Goal: Communication & Community: Share content

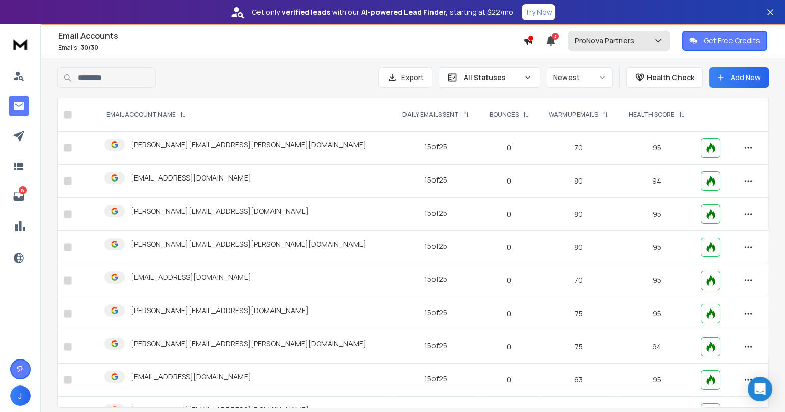
click at [627, 44] on p "ProNova Partners" at bounding box center [607, 41] width 64 height 10
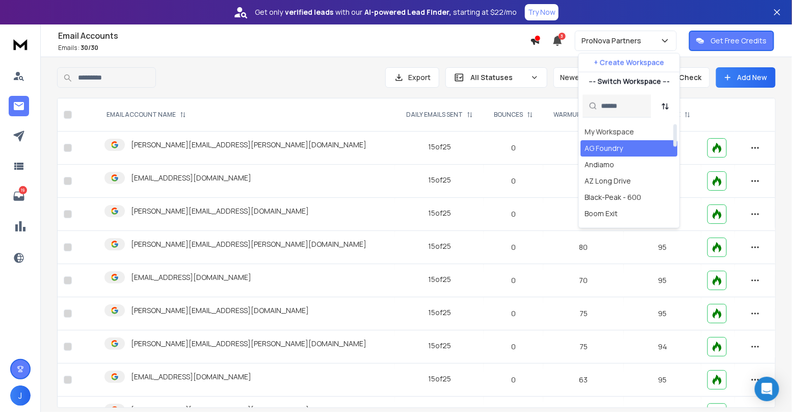
click at [607, 147] on div "AG Foundry" at bounding box center [604, 148] width 38 height 10
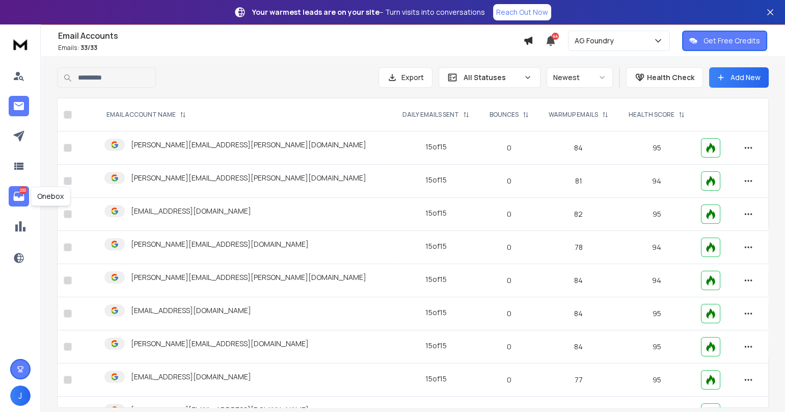
click at [18, 192] on icon at bounding box center [19, 196] width 12 height 12
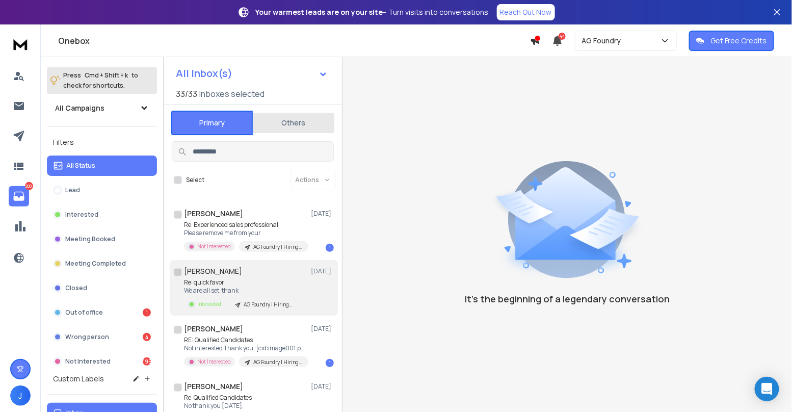
click at [262, 290] on p "We are all set, thank" at bounding box center [241, 290] width 115 height 8
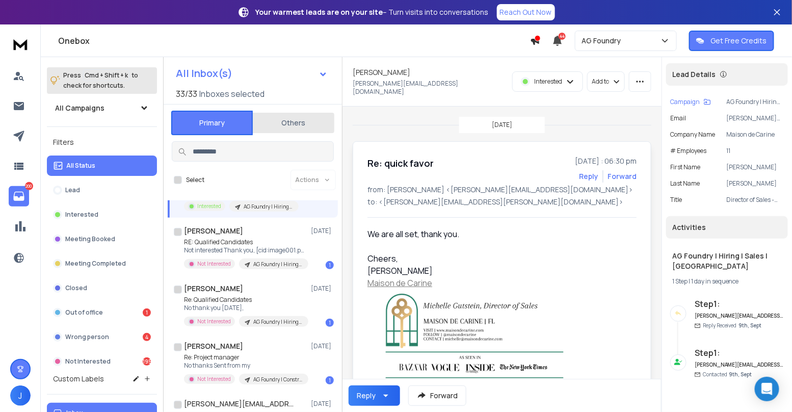
click at [558, 77] on p "Interested" at bounding box center [548, 81] width 28 height 8
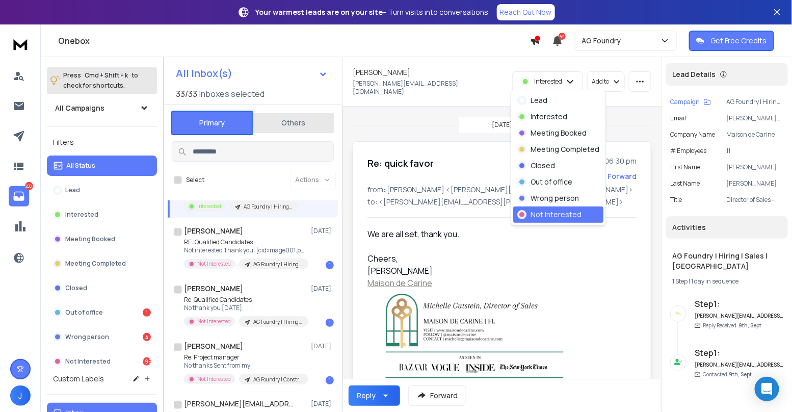
click at [563, 219] on p "Not Interested" at bounding box center [555, 214] width 51 height 10
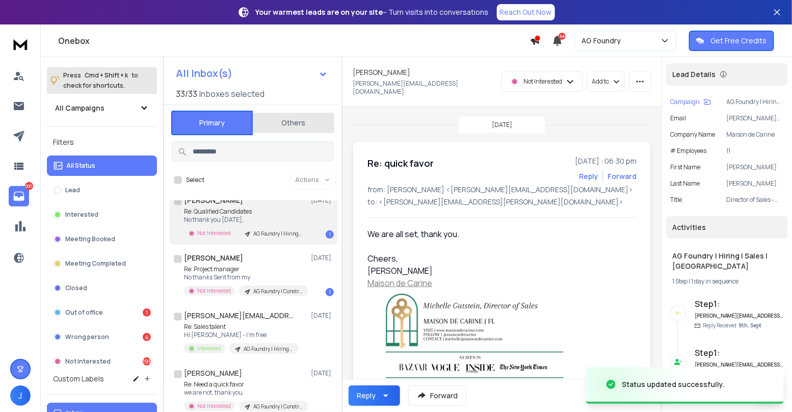
scroll to position [217, 0]
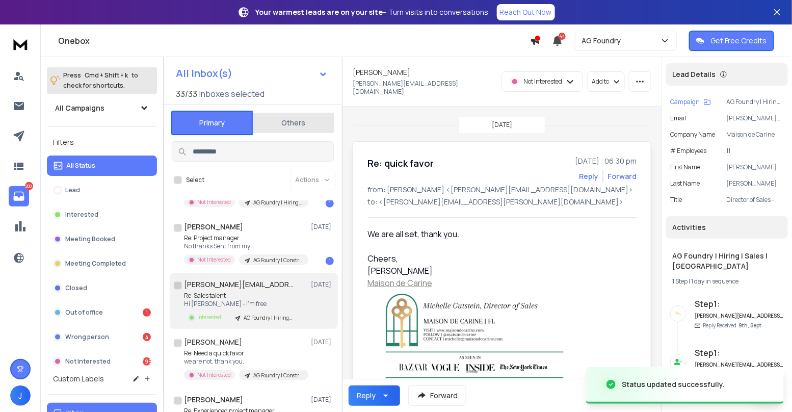
click at [254, 302] on p "Hi Adam - I'm free" at bounding box center [241, 304] width 115 height 8
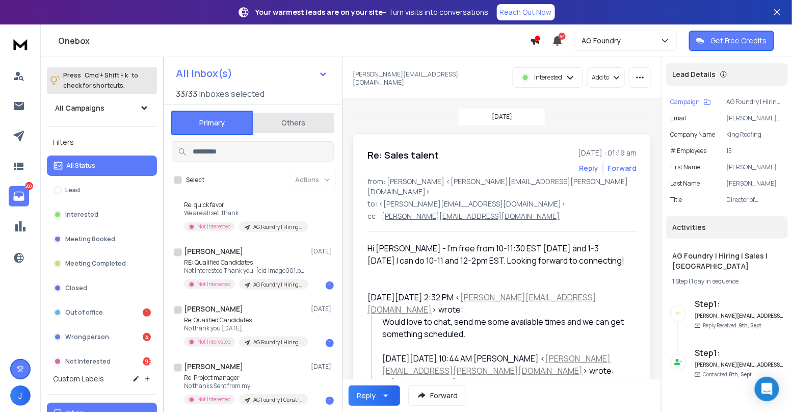
scroll to position [0, 0]
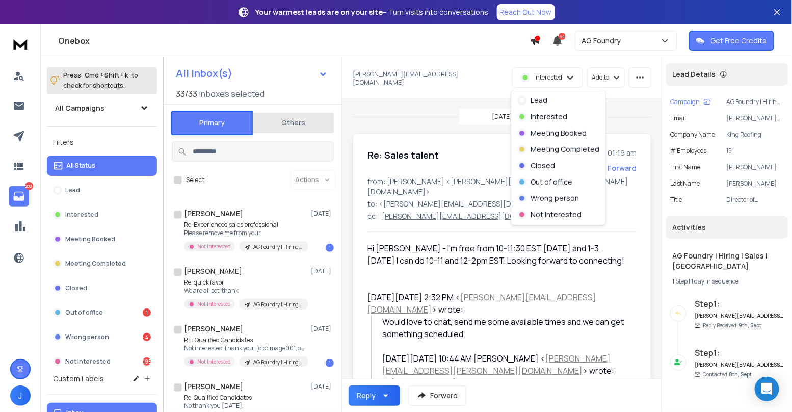
click at [553, 78] on p "Interested" at bounding box center [548, 77] width 28 height 8
click at [454, 36] on h1 "Onebox" at bounding box center [294, 41] width 472 height 12
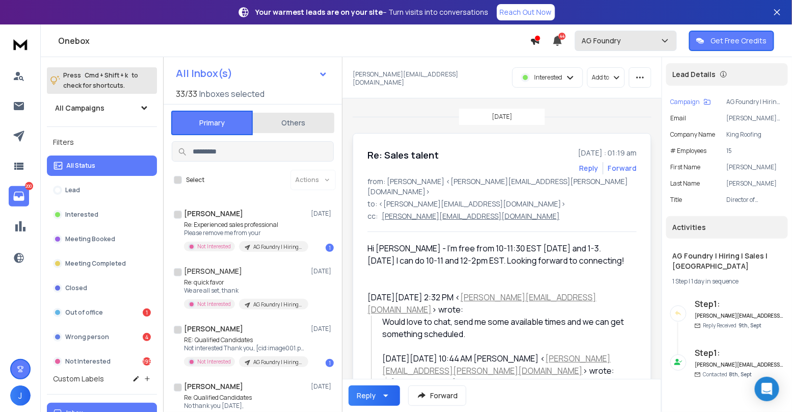
click at [624, 44] on p "AG Foundry" at bounding box center [602, 41] width 43 height 10
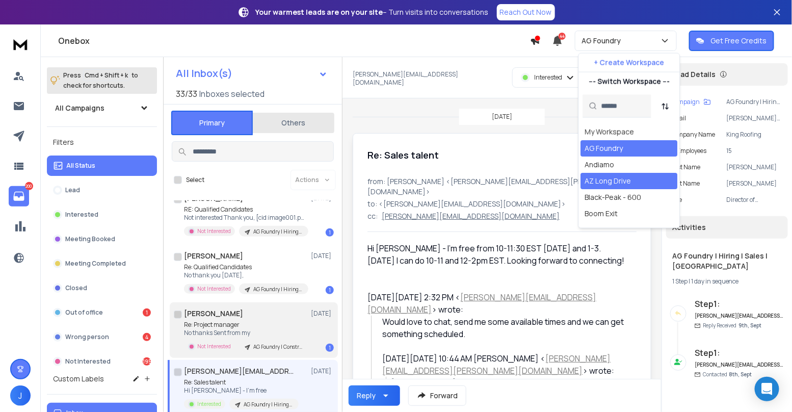
scroll to position [130, 0]
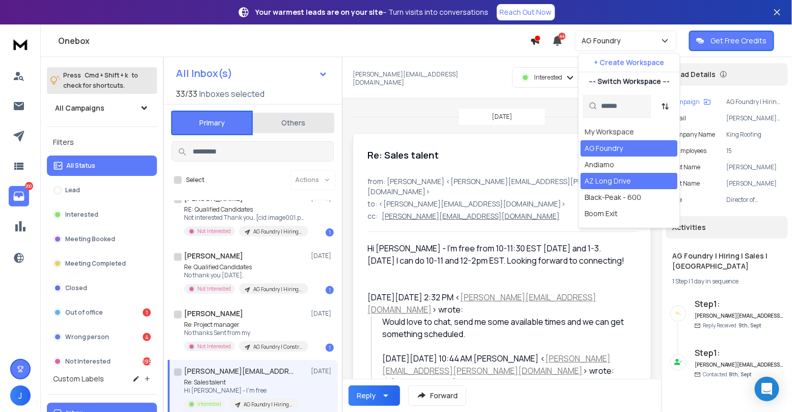
click at [226, 370] on h1 "adam@kingroofco.com" at bounding box center [240, 371] width 112 height 10
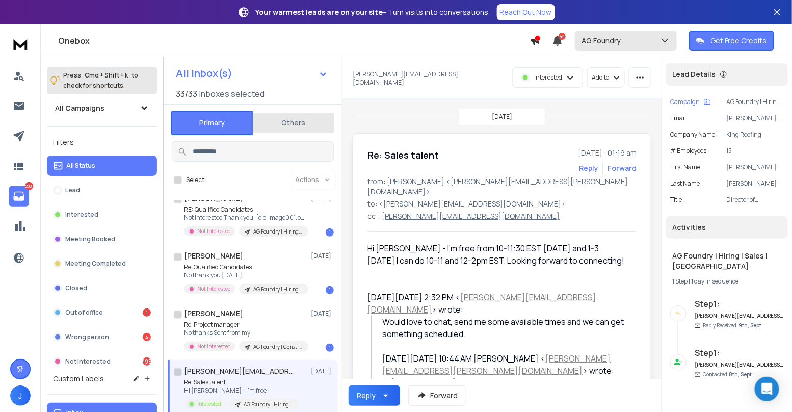
click at [639, 47] on button "AG Foundry" at bounding box center [626, 41] width 102 height 20
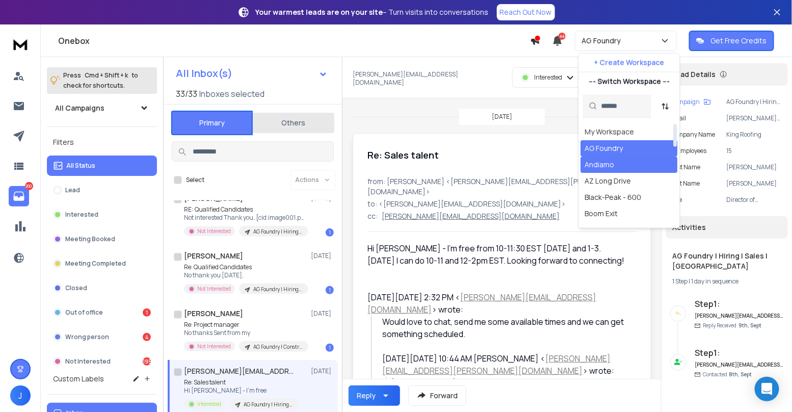
click at [624, 167] on div "Andiamo" at bounding box center [629, 164] width 97 height 16
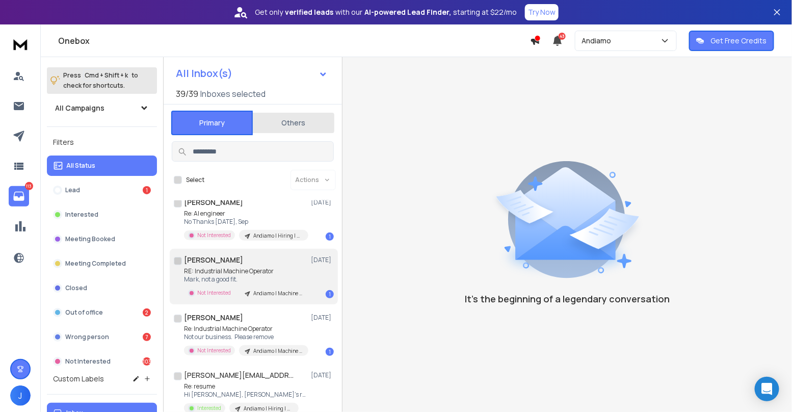
click at [212, 276] on p "Mark, not a good fit." at bounding box center [245, 279] width 122 height 8
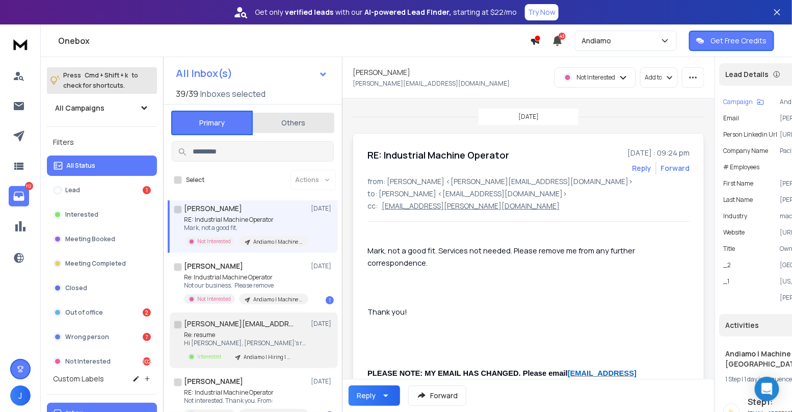
scroll to position [66, 0]
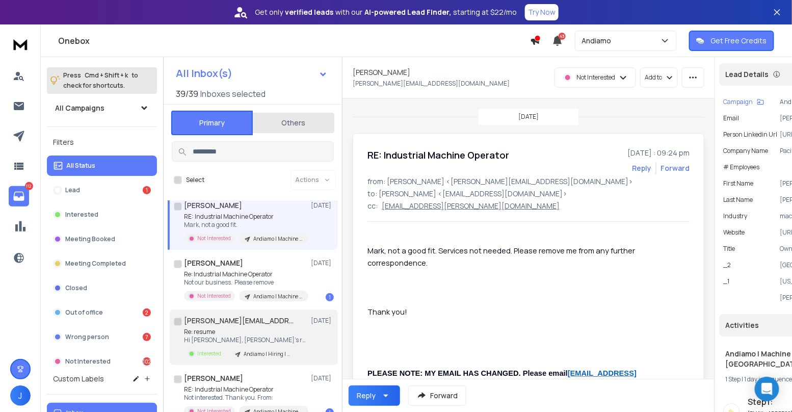
click at [228, 316] on h1 "johnny@feelapp.io" at bounding box center [240, 320] width 112 height 10
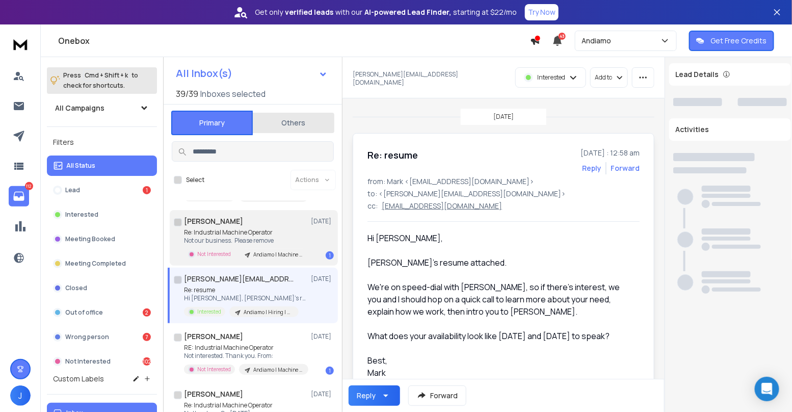
scroll to position [113, 0]
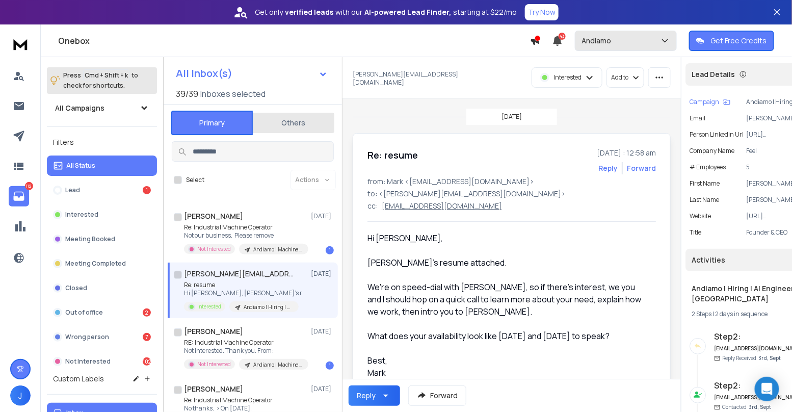
click at [620, 45] on div "Andiamo" at bounding box center [625, 41] width 89 height 10
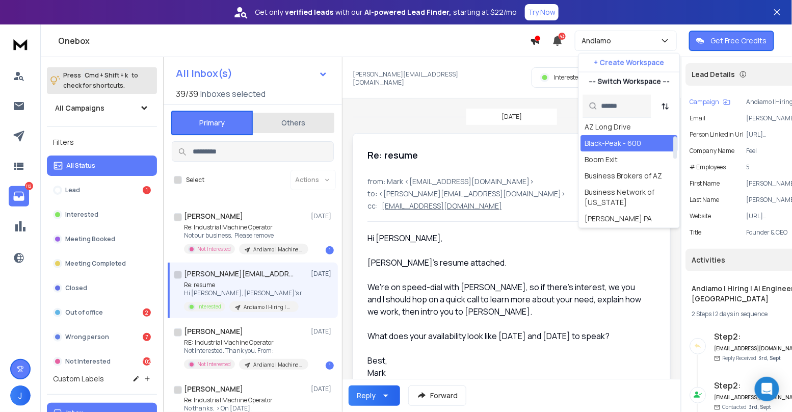
scroll to position [65, 0]
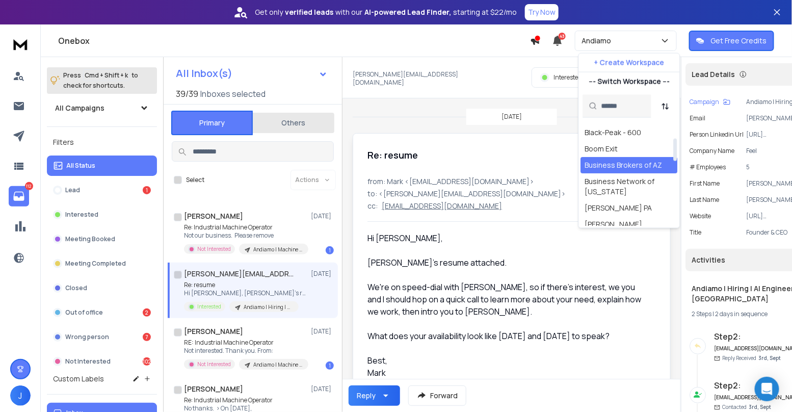
click at [632, 167] on div "Business Brokers of AZ" at bounding box center [623, 165] width 77 height 10
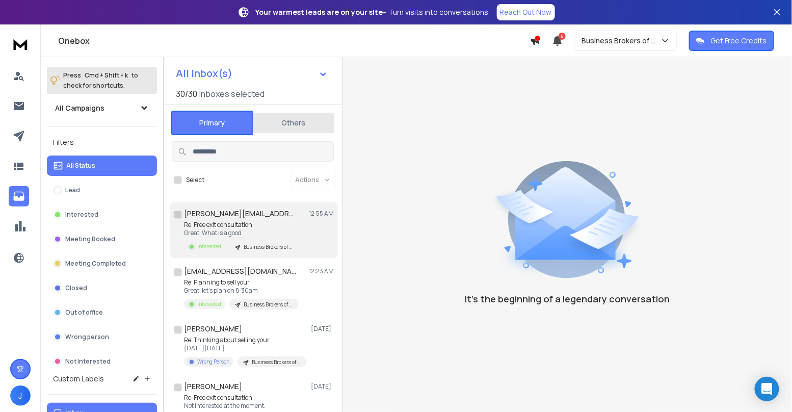
click at [264, 224] on p "Re: Free exit consultation" at bounding box center [241, 225] width 115 height 8
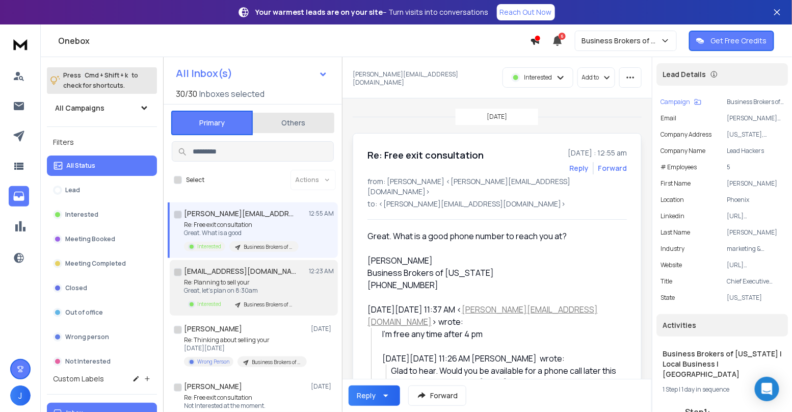
click at [255, 288] on p "Great, let's plan on 8:30am" at bounding box center [241, 290] width 115 height 8
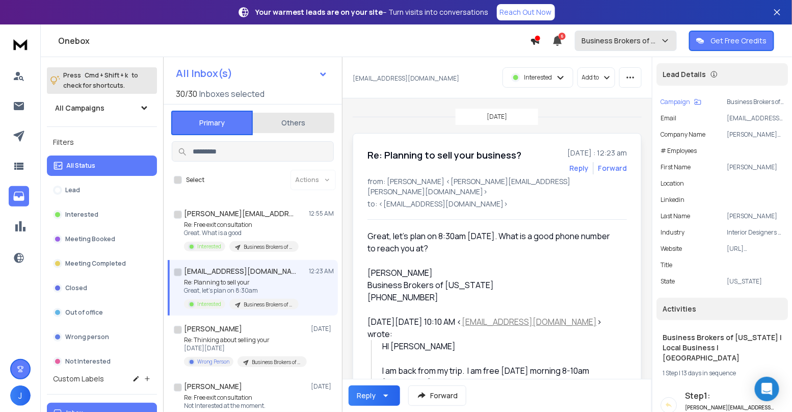
click at [627, 43] on p "Business Brokers of AZ" at bounding box center [620, 41] width 79 height 10
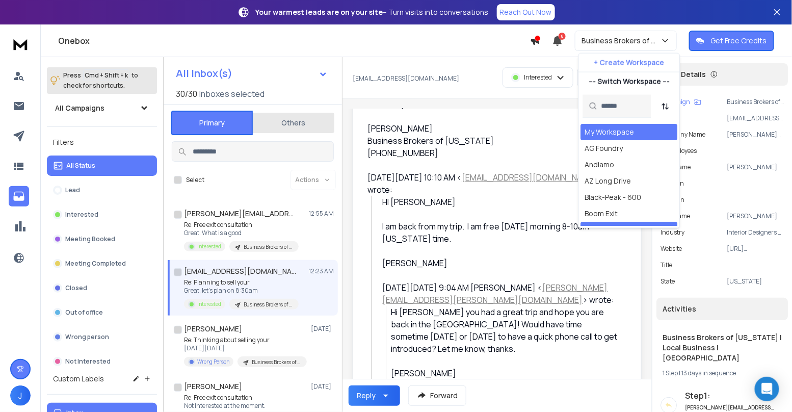
scroll to position [189, 0]
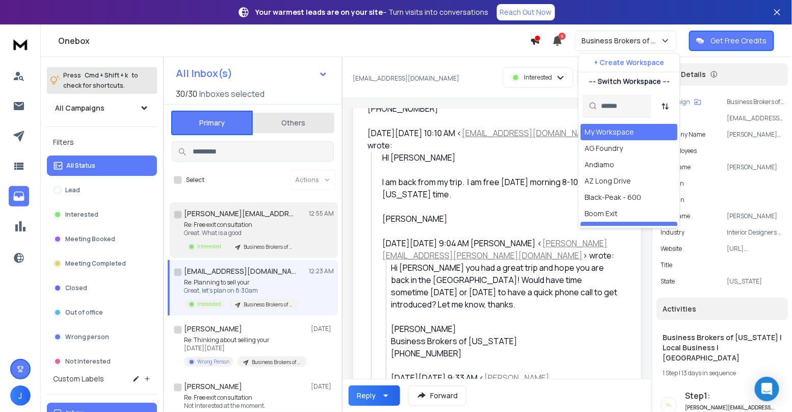
click at [245, 221] on p "Re: Free exit consultation" at bounding box center [241, 225] width 115 height 8
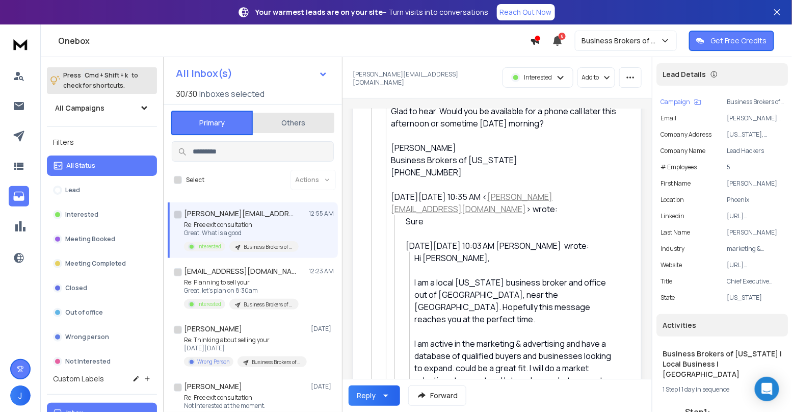
scroll to position [280, 0]
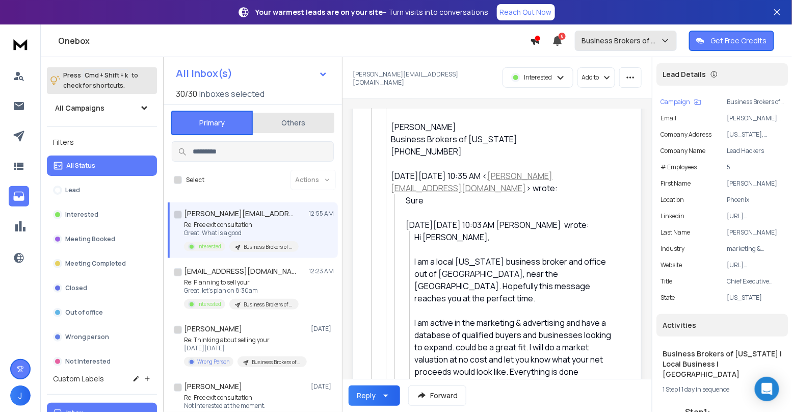
click at [648, 43] on p "Business Brokers of AZ" at bounding box center [620, 41] width 79 height 10
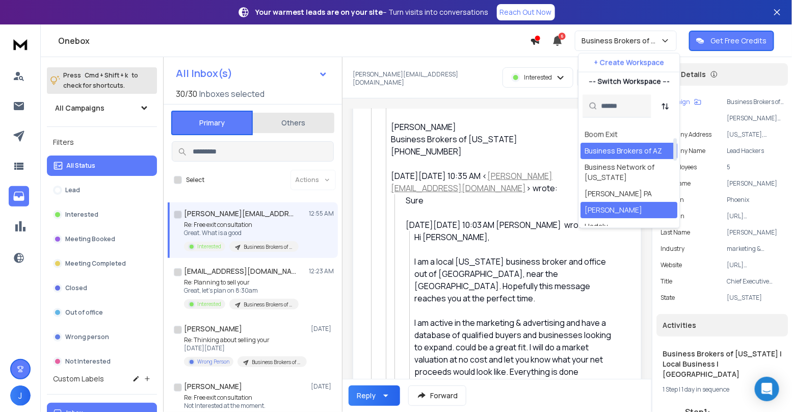
scroll to position [79, 0]
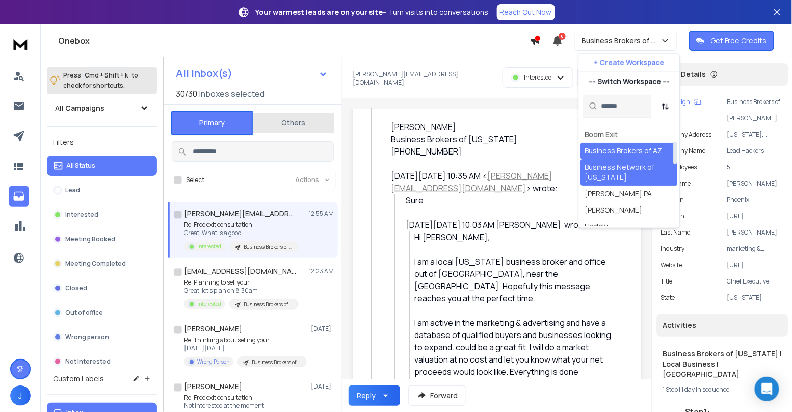
click at [636, 168] on div "Business Network of [US_STATE]" at bounding box center [629, 172] width 89 height 20
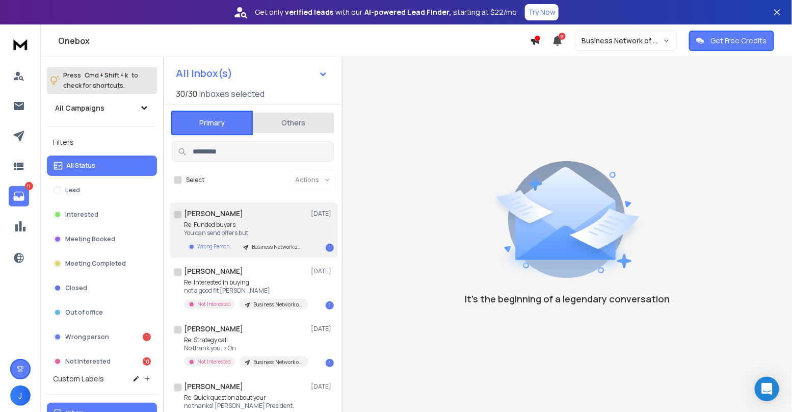
click at [259, 230] on p "You can send offers but" at bounding box center [245, 233] width 122 height 8
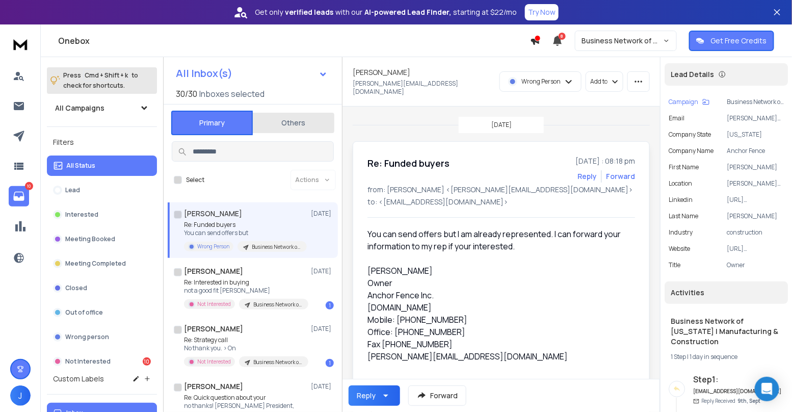
click at [532, 82] on div "Wrong Person" at bounding box center [540, 81] width 81 height 19
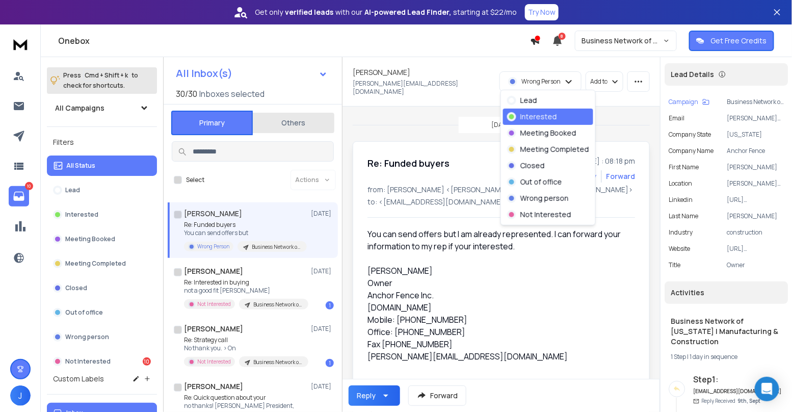
click at [546, 119] on p "Interested" at bounding box center [538, 117] width 37 height 10
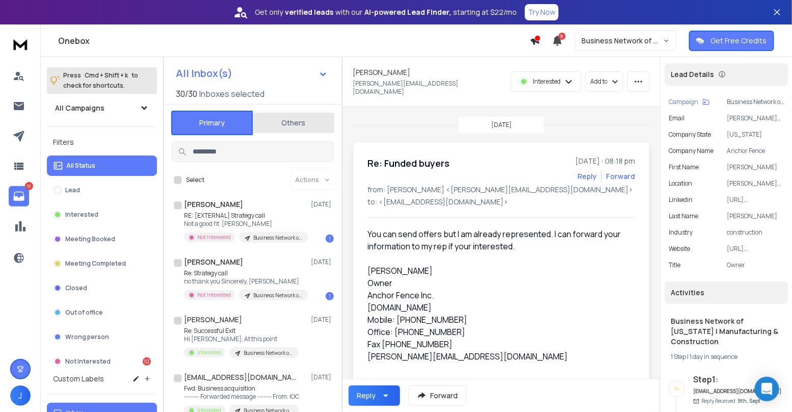
scroll to position [305, 0]
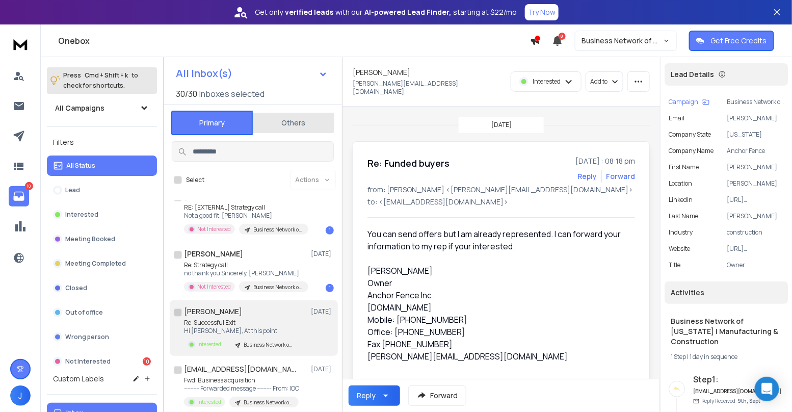
click at [276, 327] on p "Hi John, At this point" at bounding box center [241, 331] width 115 height 8
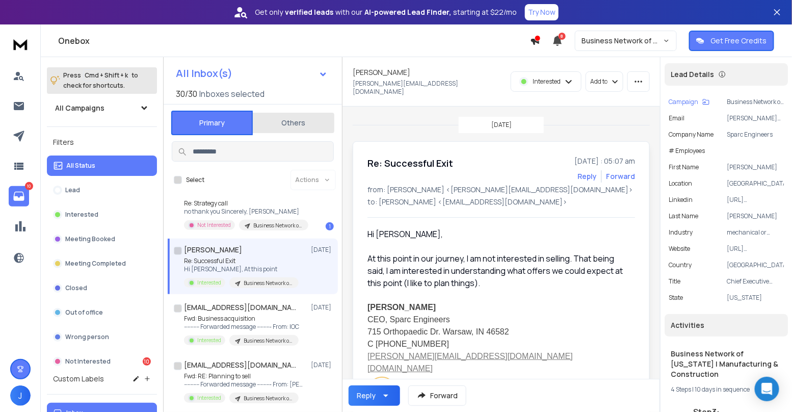
scroll to position [380, 0]
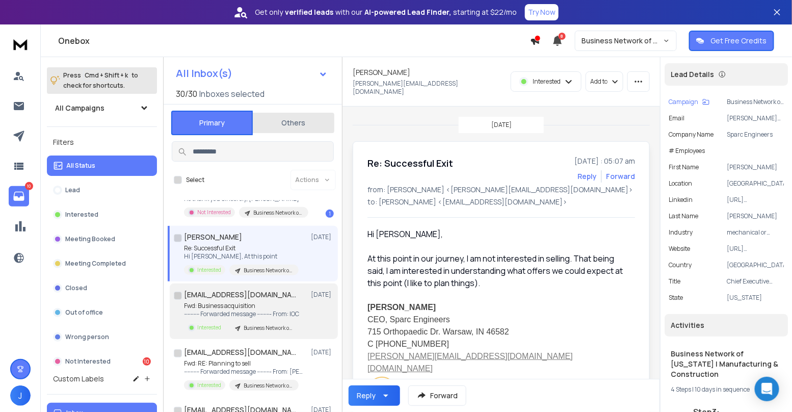
click at [253, 313] on p "---------- Forwarded message --------- From: IOC" at bounding box center [241, 314] width 115 height 8
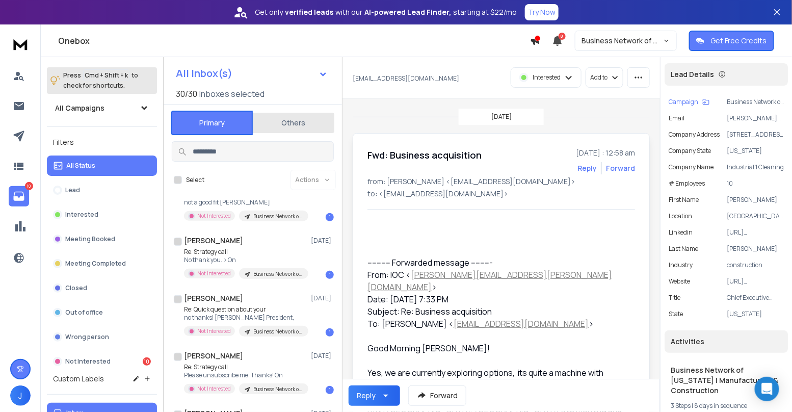
scroll to position [0, 0]
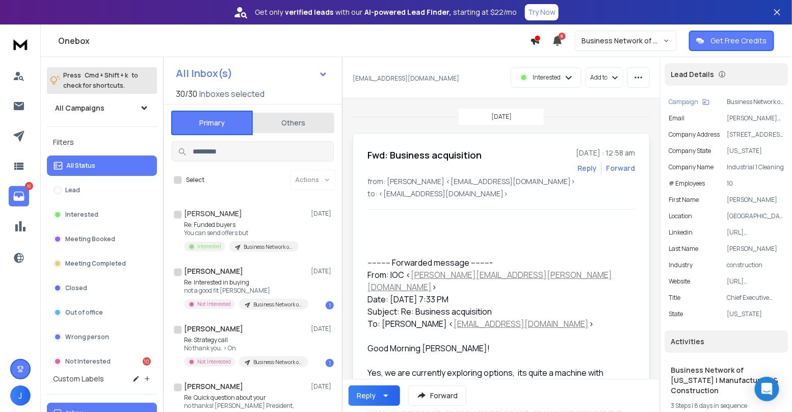
click at [384, 77] on p "jnaayers@buckeye-express.com" at bounding box center [406, 78] width 107 height 8
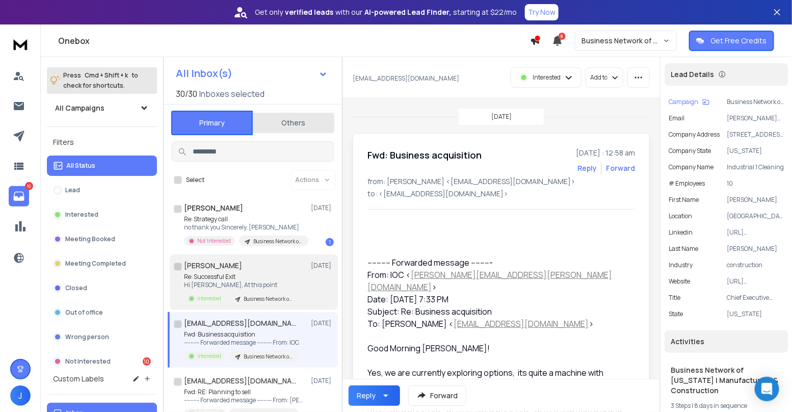
scroll to position [344, 0]
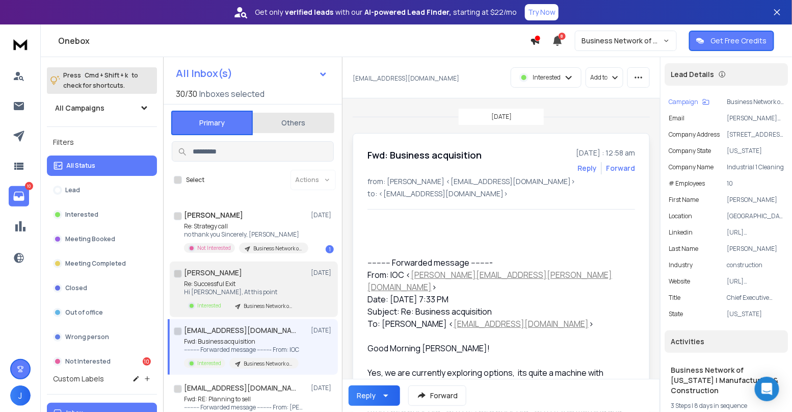
click at [273, 282] on p "Re: Successful Exit" at bounding box center [241, 284] width 115 height 8
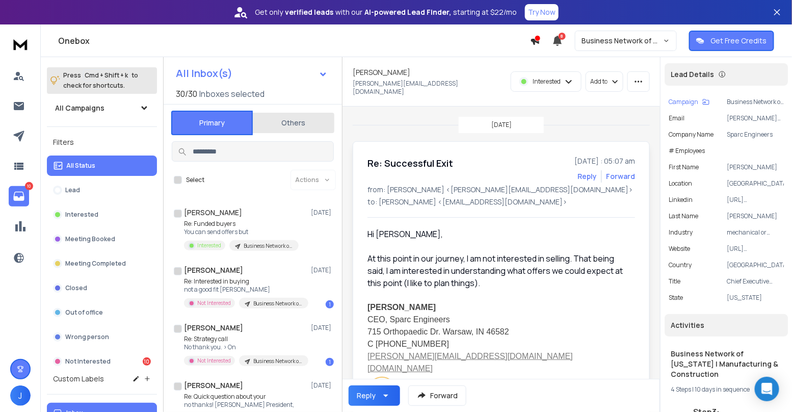
scroll to position [0, 0]
click at [644, 40] on p "Business Network of [US_STATE]" at bounding box center [622, 41] width 82 height 10
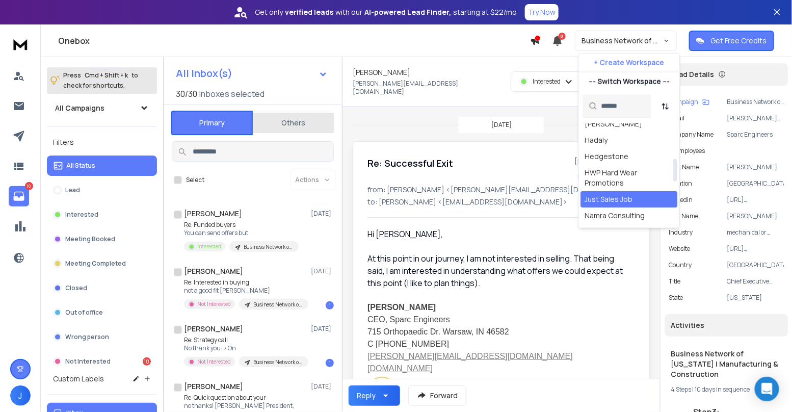
scroll to position [156, 0]
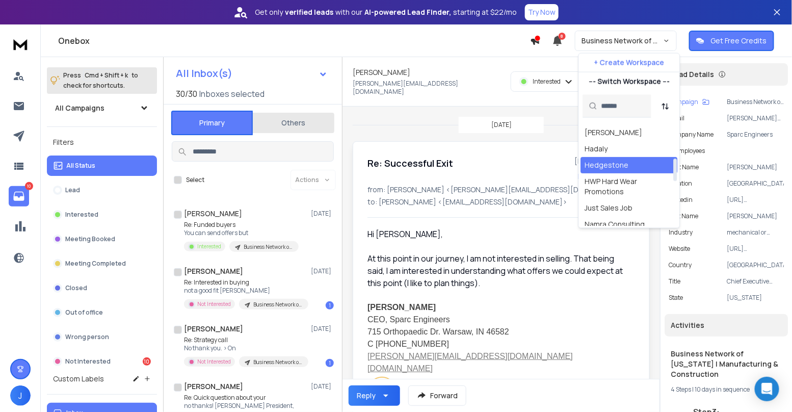
click at [629, 157] on div "Hedgestone" at bounding box center [629, 165] width 97 height 16
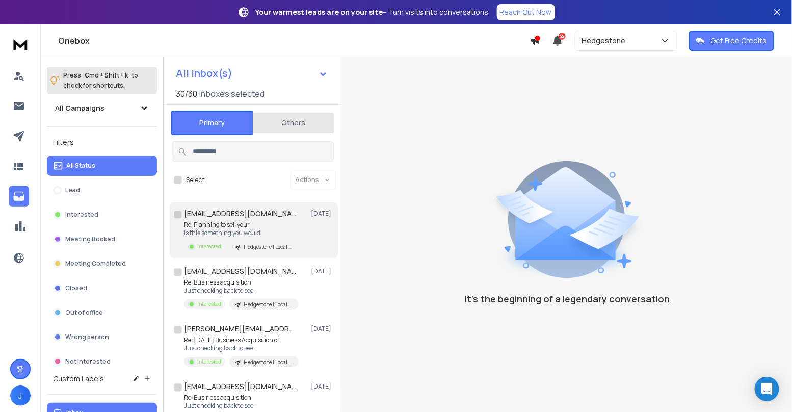
click at [295, 234] on p "Is this something you would" at bounding box center [241, 233] width 115 height 8
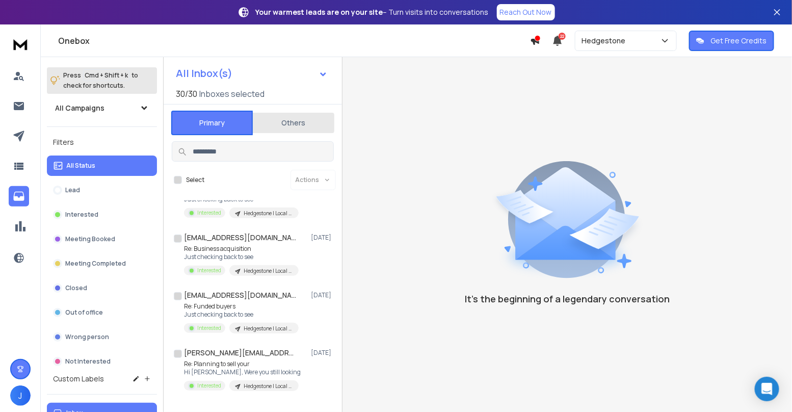
scroll to position [148, 0]
click at [623, 40] on p "Hedgestone" at bounding box center [605, 41] width 48 height 10
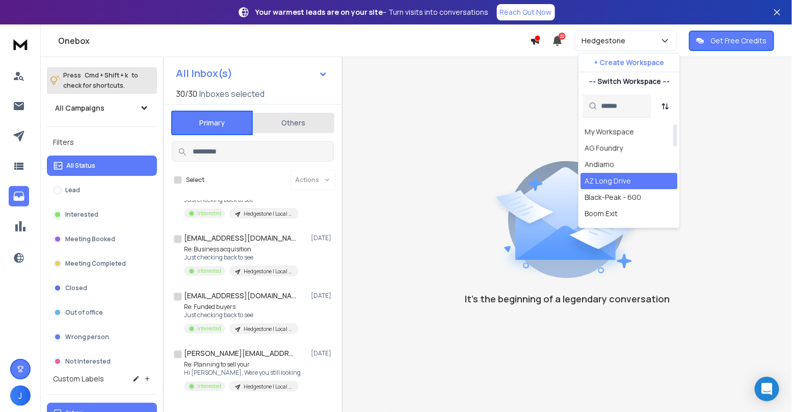
scroll to position [158, 0]
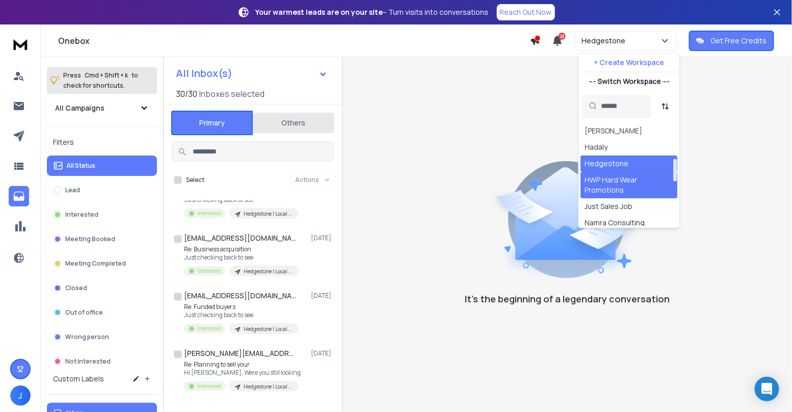
click at [620, 177] on div "HWP Hard Wear Promotions" at bounding box center [629, 185] width 89 height 20
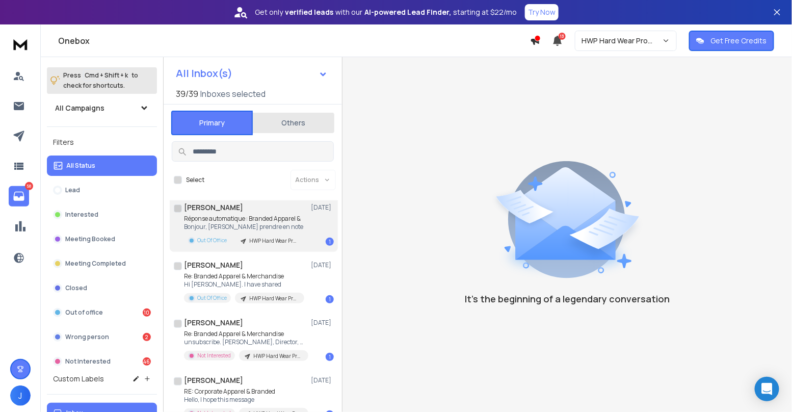
scroll to position [14, 0]
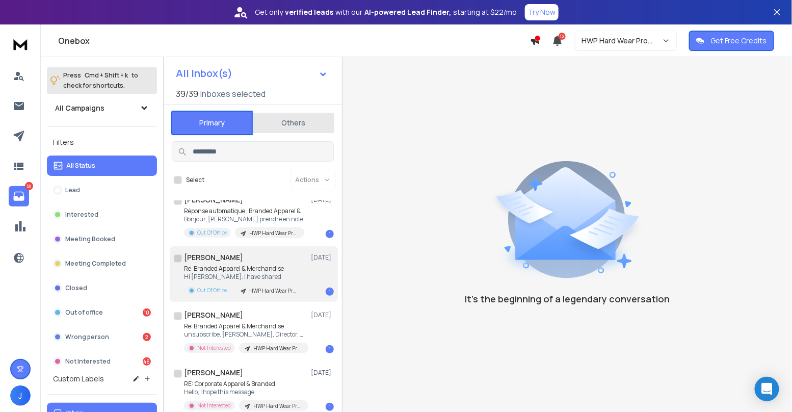
click at [278, 262] on div "Jason Mistry 09 Sep Re: Branded Apparel & Merchandise Hi Tony. I have shared Ou…" at bounding box center [259, 273] width 150 height 43
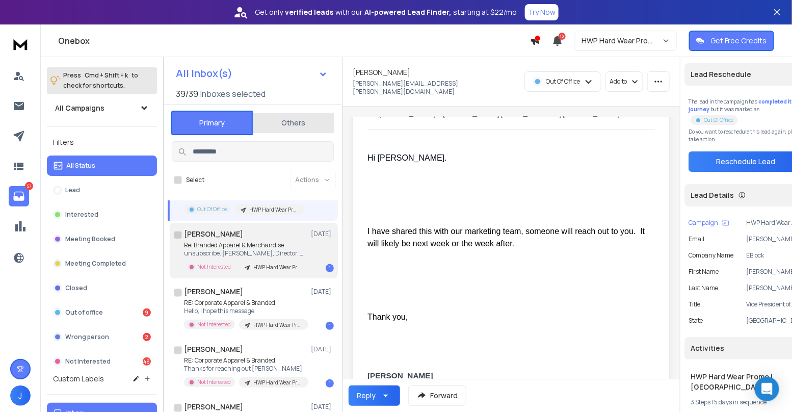
scroll to position [46, 0]
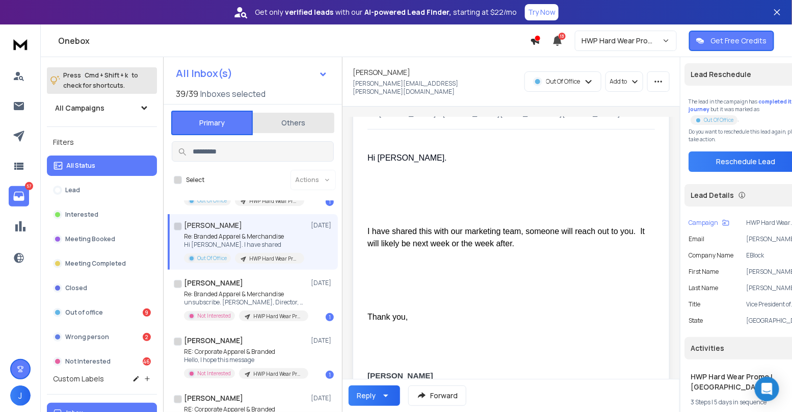
click at [571, 79] on p "Out Of Office" at bounding box center [563, 81] width 34 height 8
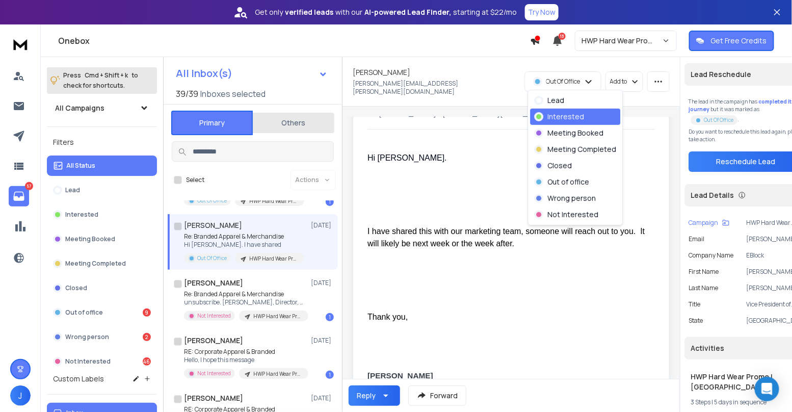
click at [572, 114] on p "Interested" at bounding box center [565, 117] width 37 height 10
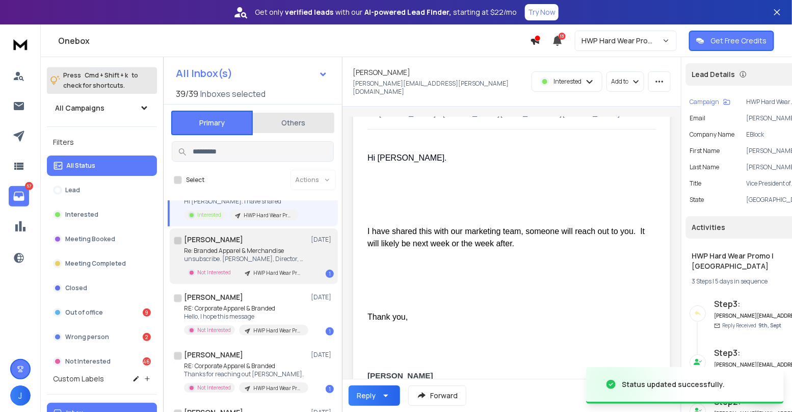
scroll to position [99, 0]
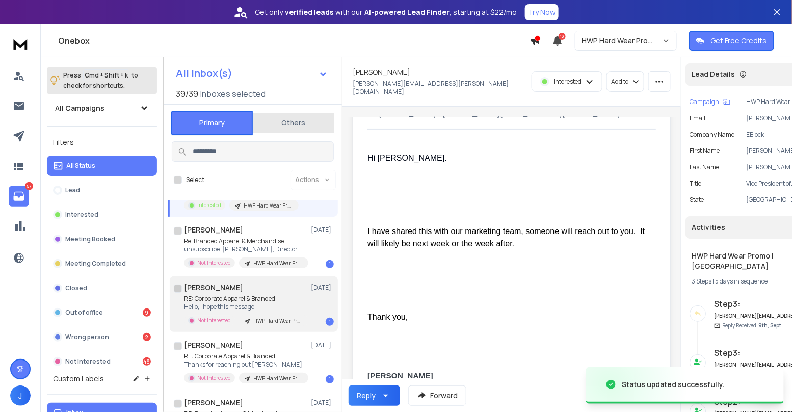
click at [260, 307] on p "Hello, I hope this message" at bounding box center [245, 307] width 122 height 8
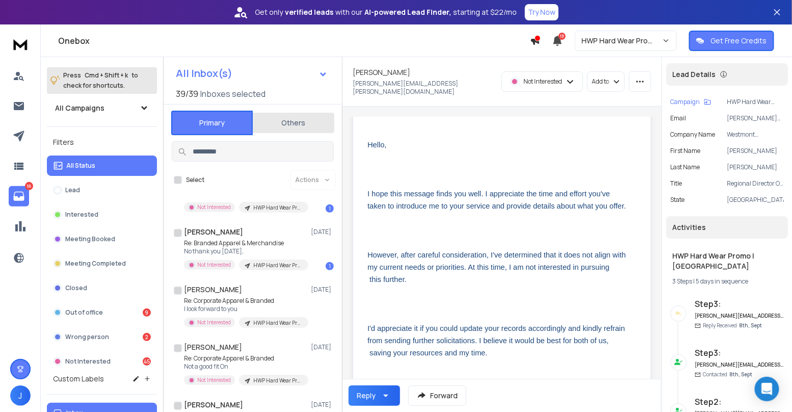
scroll to position [388, 0]
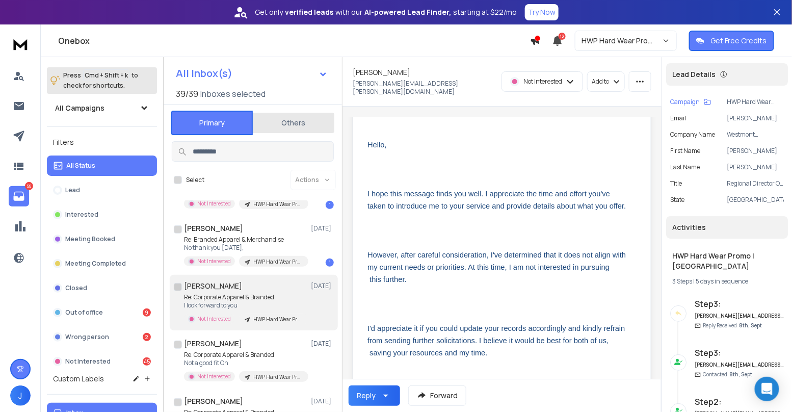
click at [281, 311] on div "Re: Corporate Apparel & Branded I look forward to you Not Interested HWP Hard W…" at bounding box center [246, 308] width 124 height 31
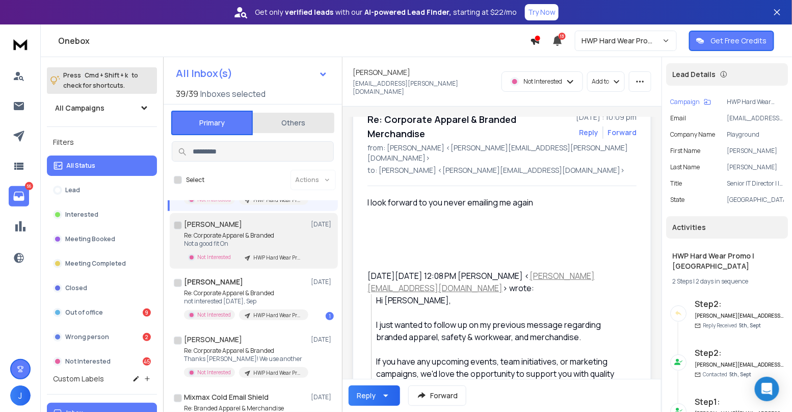
scroll to position [563, 0]
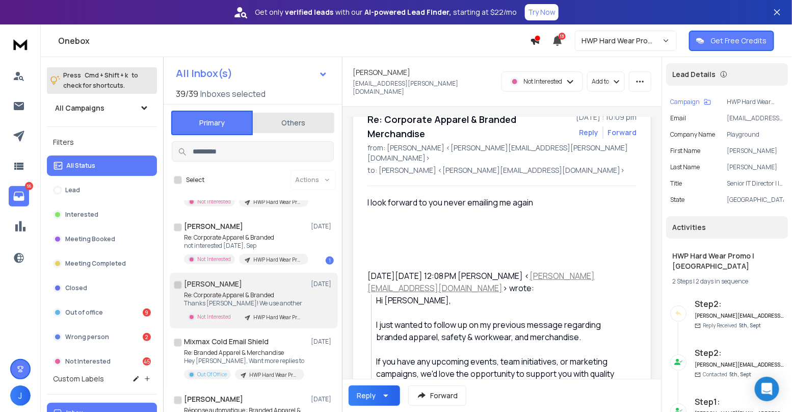
click at [285, 306] on p "Thanks Tony! We use another" at bounding box center [245, 303] width 122 height 8
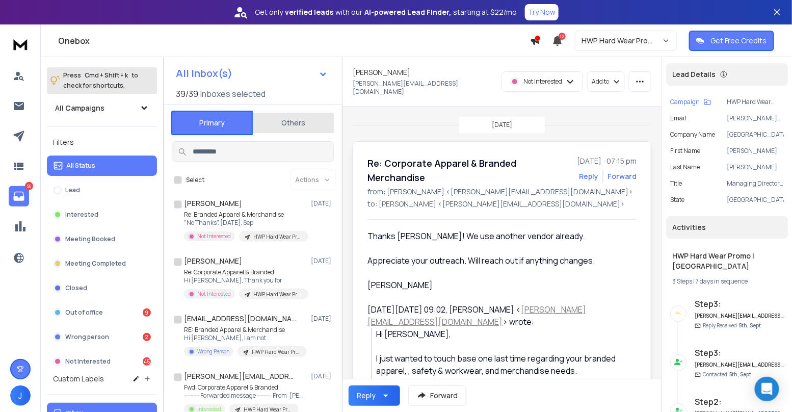
scroll to position [894, 0]
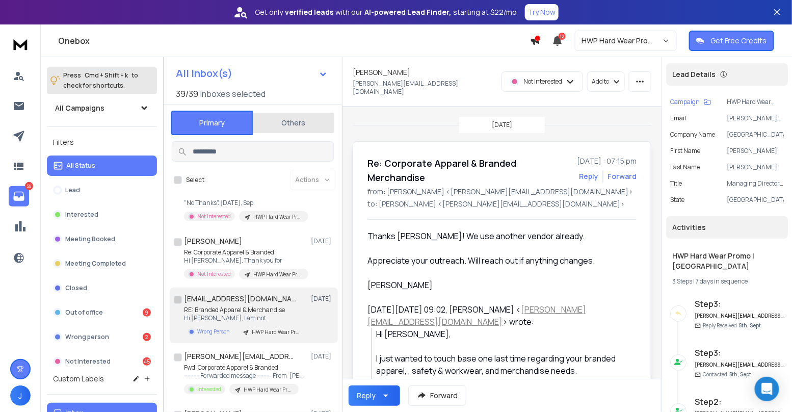
click at [274, 316] on p "Hi Tony, I am not" at bounding box center [245, 318] width 122 height 8
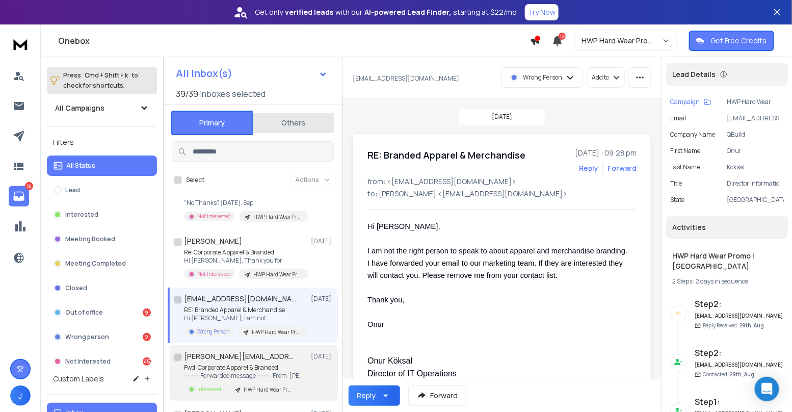
click at [247, 367] on p "Fwd: Corporate Apparel & Branded" at bounding box center [245, 367] width 122 height 8
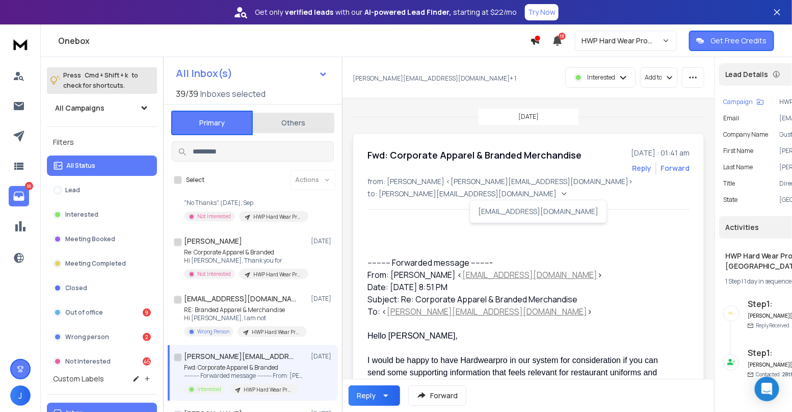
click at [560, 194] on icon at bounding box center [564, 194] width 8 height 8
click at [522, 209] on p "tcanto@hardwearpromo.com" at bounding box center [538, 211] width 120 height 10
copy p "tcanto@hardwearpromo.com"
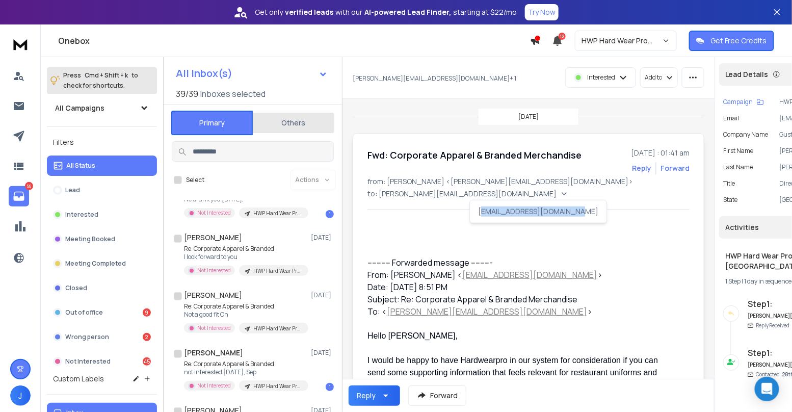
scroll to position [408, 0]
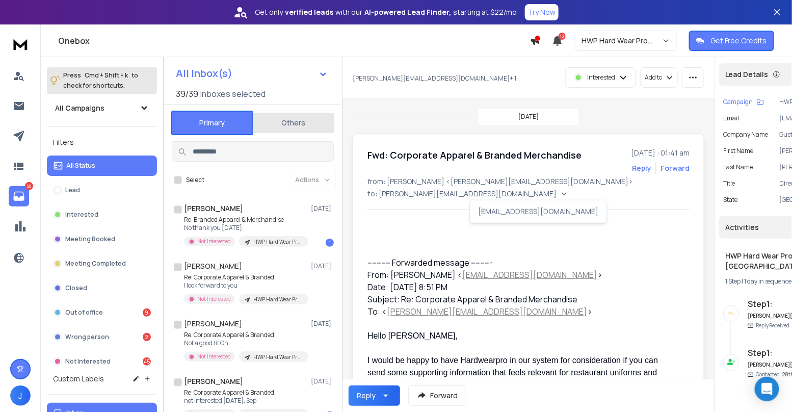
click at [467, 195] on p "to: Gianna.Watterworth@hardwearpromo.com" at bounding box center [462, 194] width 191 height 10
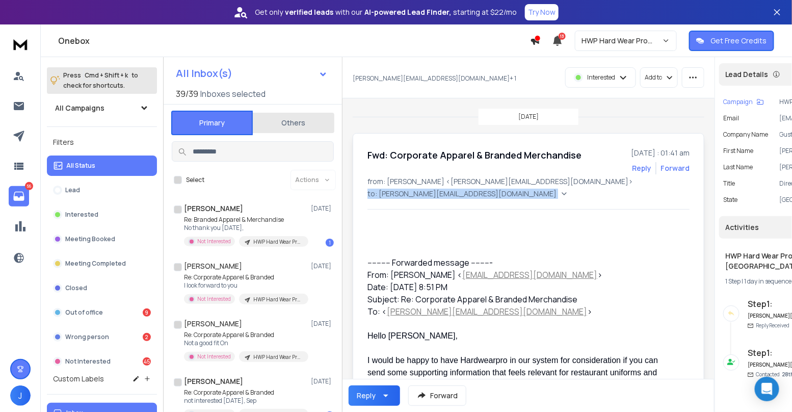
click at [467, 195] on p "to: Gianna.Watterworth@hardwearpromo.com" at bounding box center [462, 194] width 191 height 10
click at [509, 198] on p "to: Gianna.Watterworth@hardwearpromo.com" at bounding box center [462, 194] width 191 height 10
drag, startPoint x: 518, startPoint y: 196, endPoint x: 379, endPoint y: 195, distance: 139.6
click at [379, 195] on p "to: Gianna.Watterworth@hardwearpromo.com" at bounding box center [462, 194] width 191 height 10
copy p "Gianna.Watterworth@hardwearpromo.com"
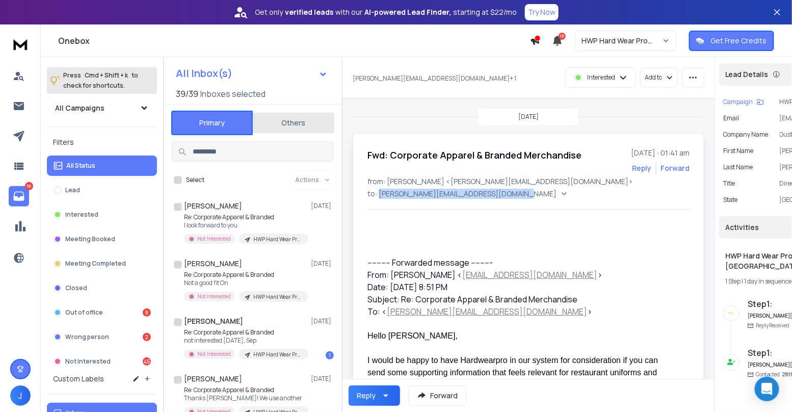
scroll to position [0, 0]
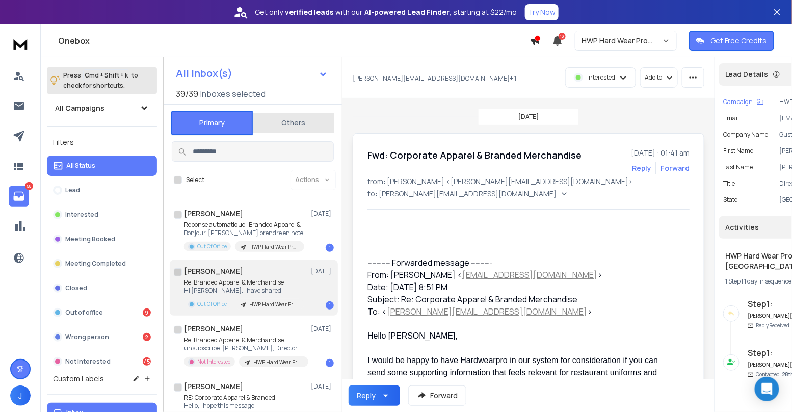
click at [259, 292] on p "Hi Tony. I have shared" at bounding box center [244, 290] width 120 height 8
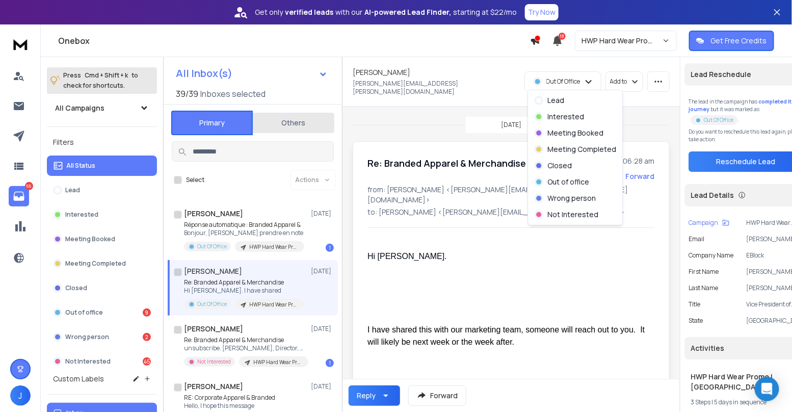
click at [580, 77] on p "Out Of Office" at bounding box center [563, 81] width 34 height 8
click at [568, 114] on p "Interested" at bounding box center [565, 117] width 37 height 10
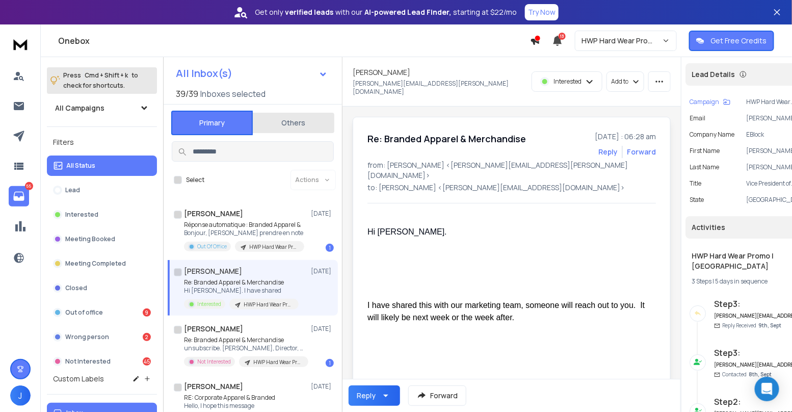
scroll to position [24, 0]
click at [645, 147] on div "Forward" at bounding box center [641, 152] width 29 height 10
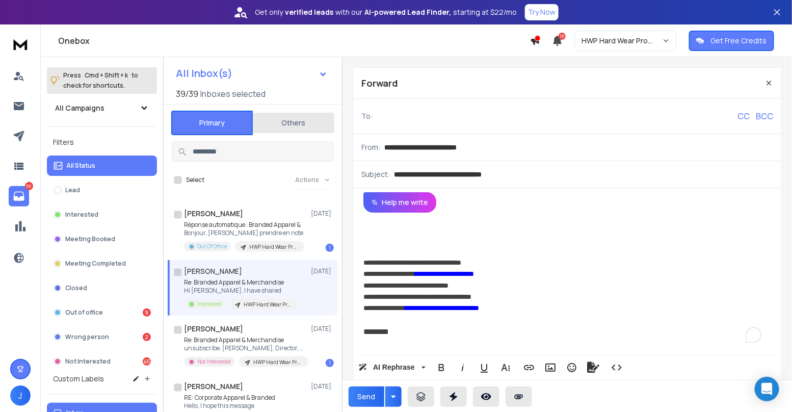
click at [418, 117] on input at bounding box center [412, 116] width 71 height 18
paste input "**********"
type input "**********"
click at [486, 89] on div "Forward" at bounding box center [567, 83] width 428 height 31
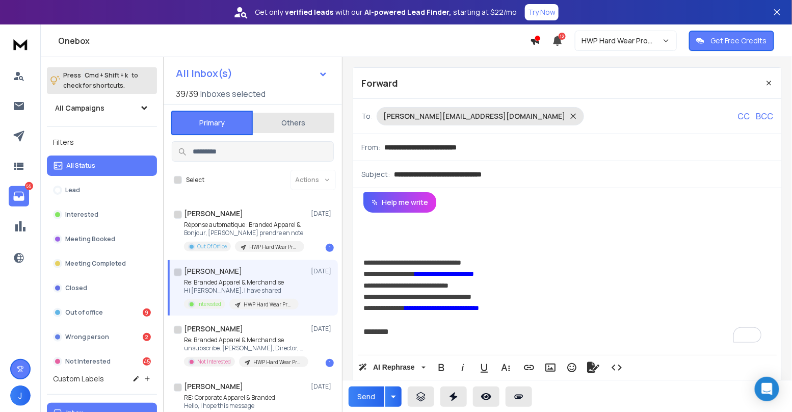
scroll to position [0, 0]
click at [588, 115] on input at bounding box center [629, 116] width 83 height 18
paste input "**********"
type input "**********"
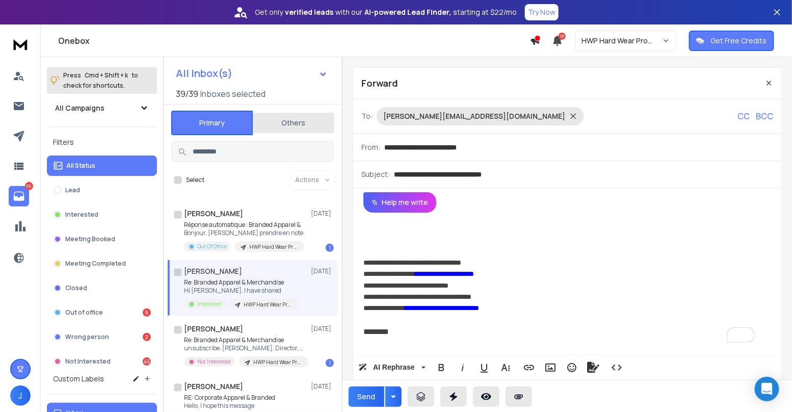
click at [557, 80] on div "Forward" at bounding box center [567, 83] width 428 height 31
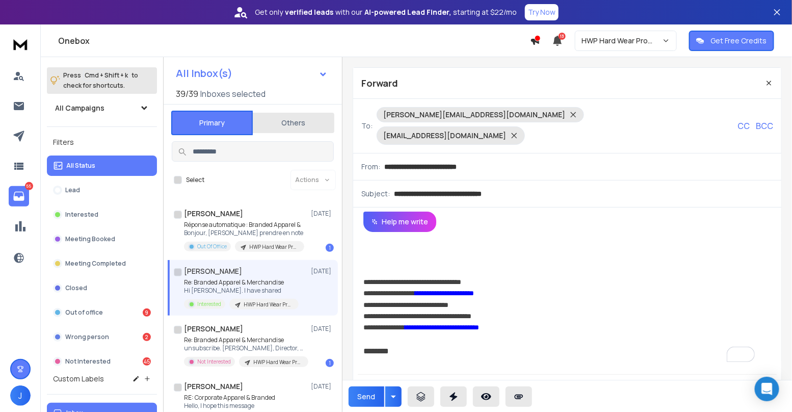
scroll to position [0, 0]
click at [361, 399] on button "Send" at bounding box center [367, 396] width 36 height 20
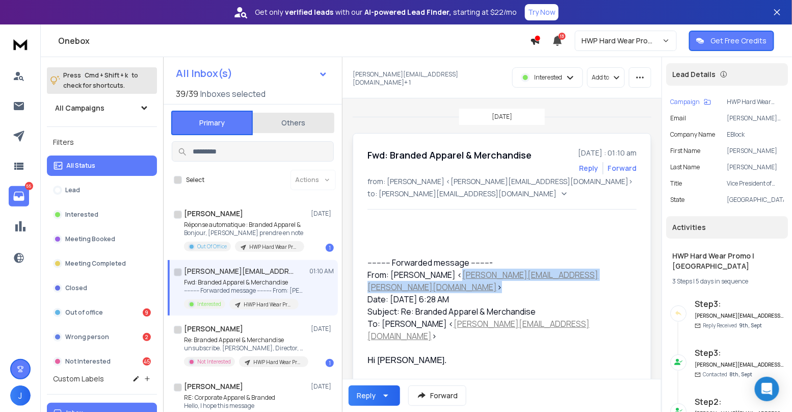
drag, startPoint x: 544, startPoint y: 276, endPoint x: 443, endPoint y: 277, distance: 101.4
click at [443, 277] on div "From: Jason Mistry < jason.mistry@eblock.ca >" at bounding box center [497, 281] width 261 height 24
copy div "jason.mistry@eblock.ca >"
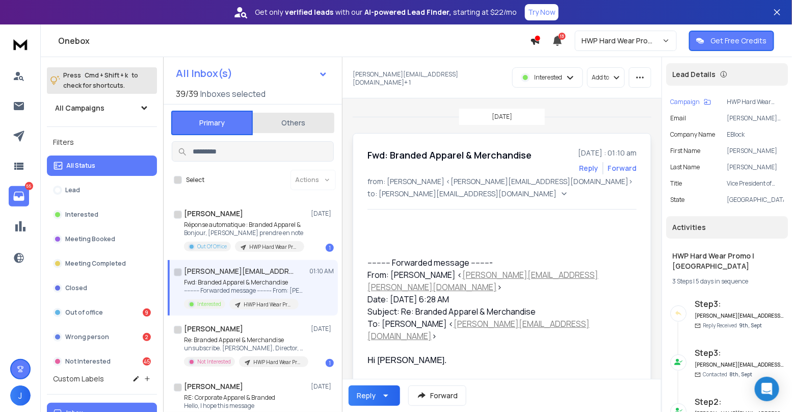
click at [467, 47] on div "Onebox 13 HWP Hard Wear Promotions Get Free Credits" at bounding box center [396, 40] width 792 height 33
click at [644, 36] on p "HWP Hard Wear Promotions" at bounding box center [621, 41] width 81 height 10
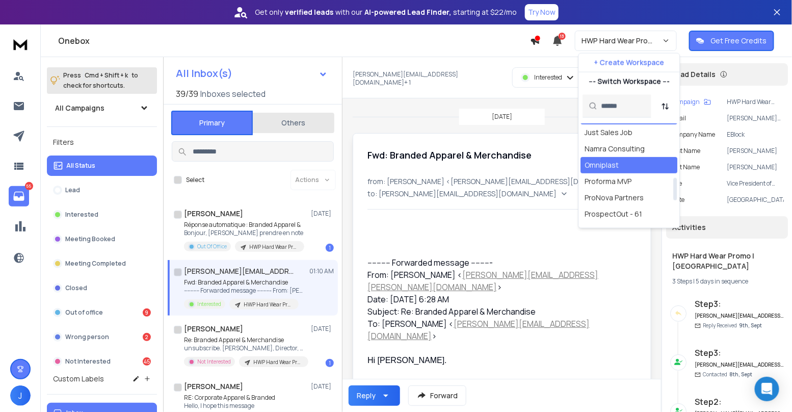
scroll to position [245, 0]
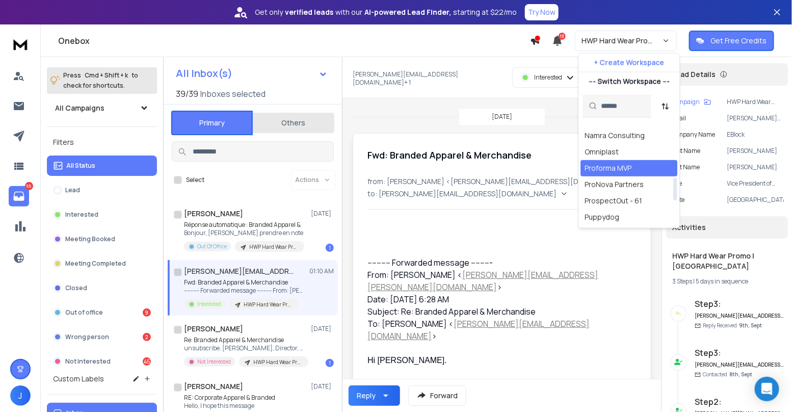
click at [637, 160] on div "Proforma MVP" at bounding box center [629, 168] width 97 height 16
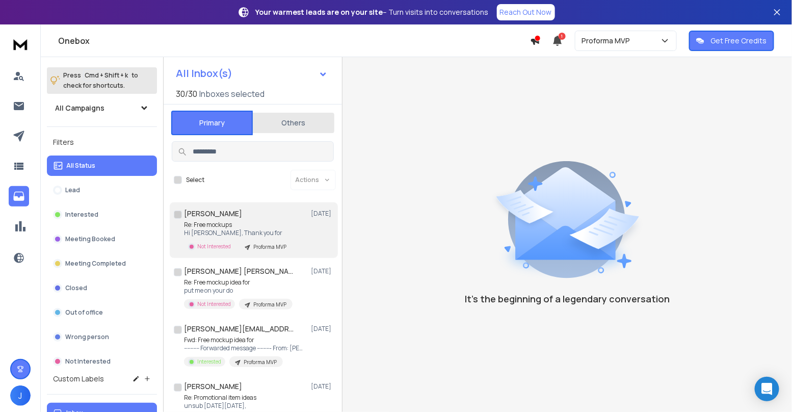
click at [232, 229] on p "Hi [PERSON_NAME], Thank you for" at bounding box center [238, 233] width 109 height 8
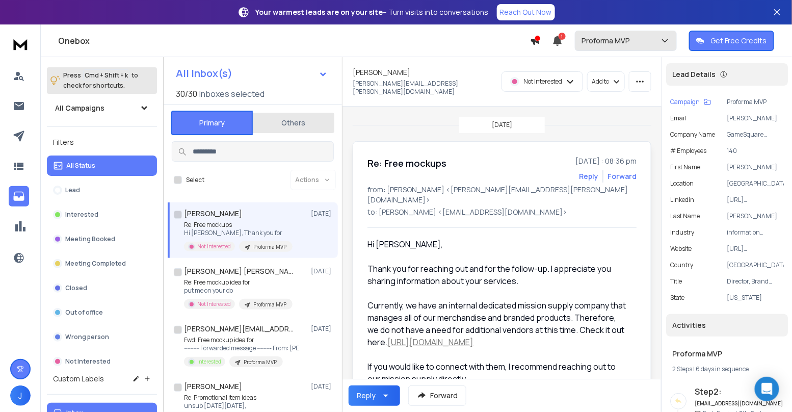
click at [640, 48] on button "Proforma MVP" at bounding box center [626, 41] width 102 height 20
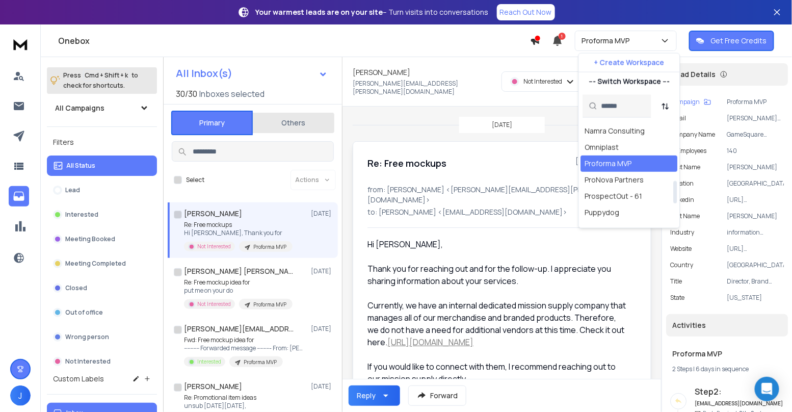
scroll to position [259, 0]
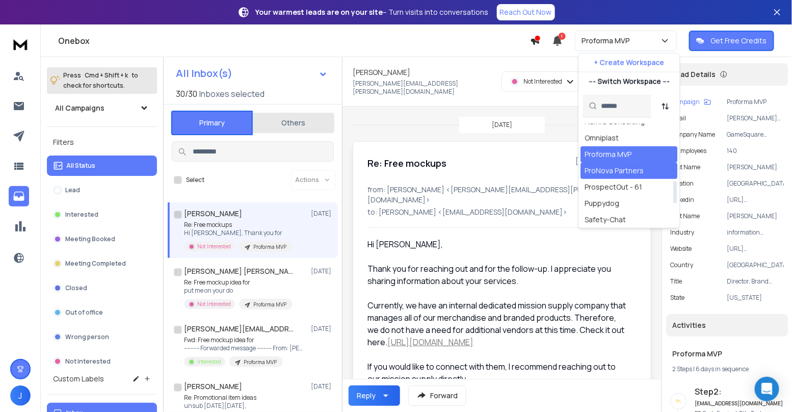
click at [636, 166] on div "ProNova Partners" at bounding box center [614, 171] width 59 height 10
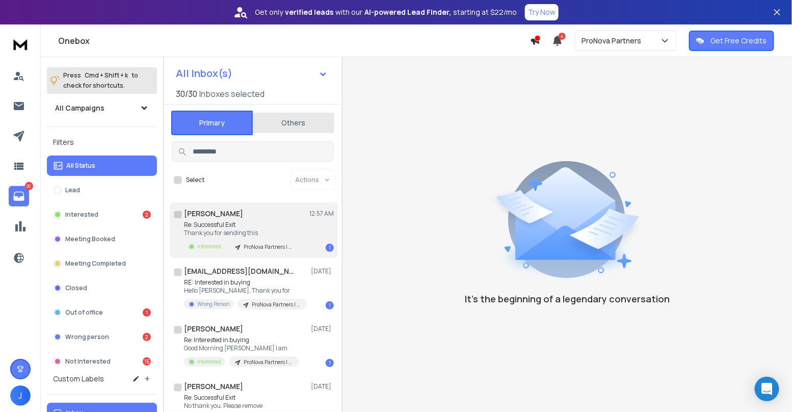
click at [239, 225] on p "Re: Successful Exit" at bounding box center [241, 225] width 115 height 8
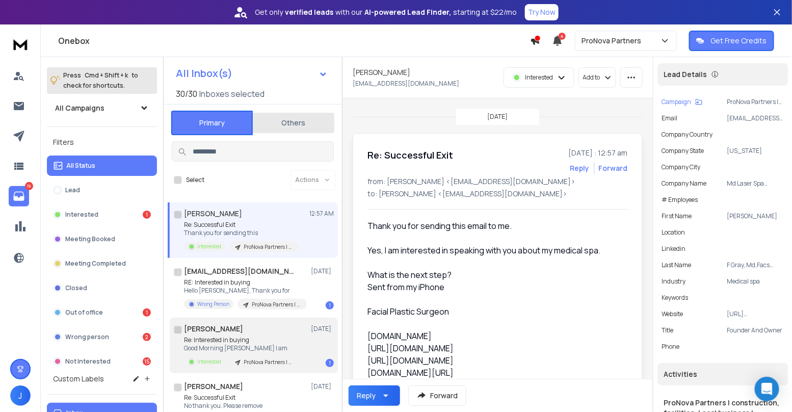
click at [253, 333] on div "Carl Slater 09 Sep" at bounding box center [259, 329] width 150 height 10
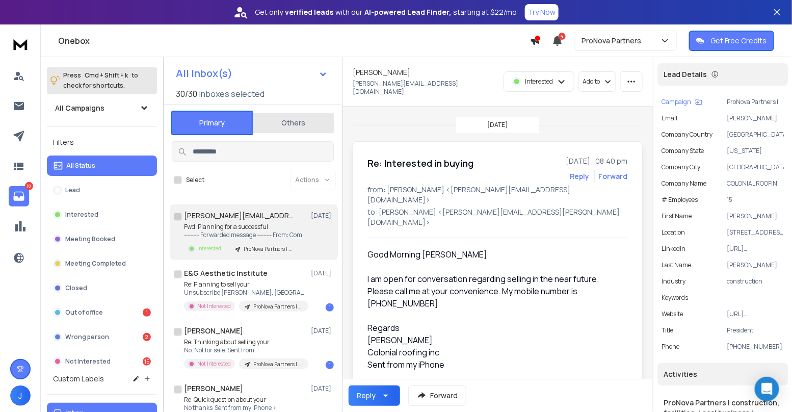
scroll to position [401, 0]
click at [257, 229] on p "Fwd: Planning for a successful" at bounding box center [245, 227] width 122 height 8
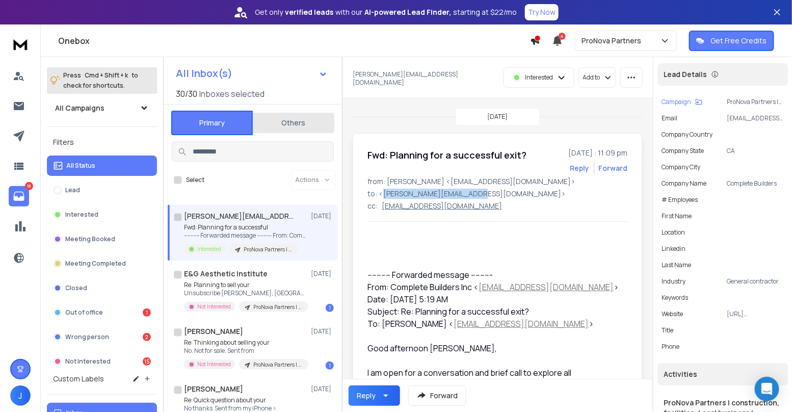
drag, startPoint x: 471, startPoint y: 192, endPoint x: 383, endPoint y: 191, distance: 88.7
click at [383, 191] on p "to: <rick@pronovapartners.com>" at bounding box center [497, 194] width 260 height 10
copy p "rick@pronovapartners.com"
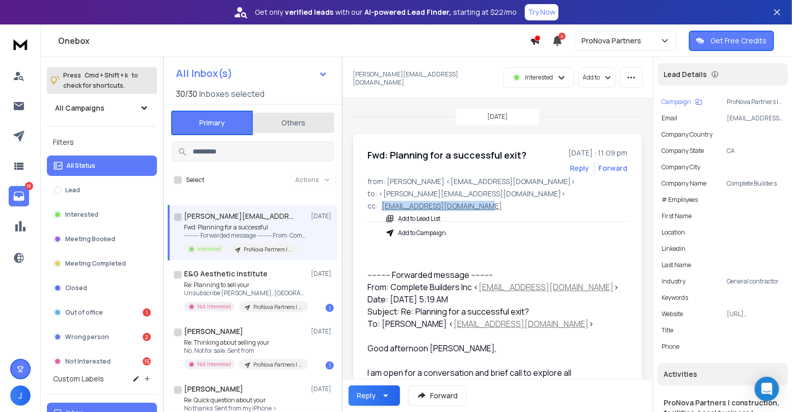
drag, startPoint x: 495, startPoint y: 207, endPoint x: 382, endPoint y: 206, distance: 113.1
click at [382, 206] on div "cc: rc0322@pronovapartners.com Add to Lead List Add to Campaign" at bounding box center [497, 206] width 260 height 10
copy p "rc0322@pronovapartners.com"
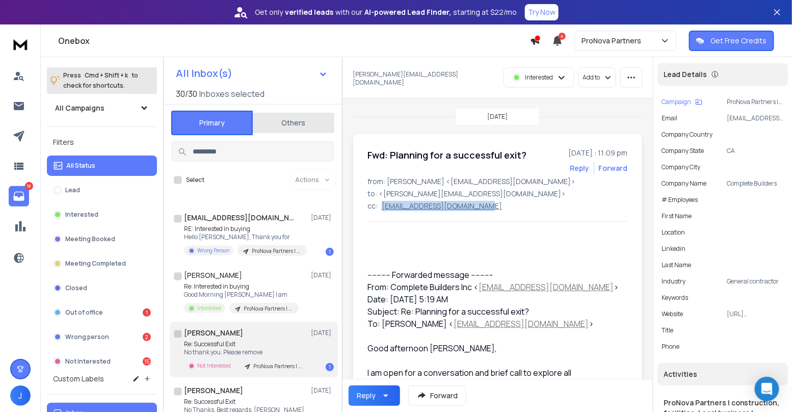
scroll to position [17, 0]
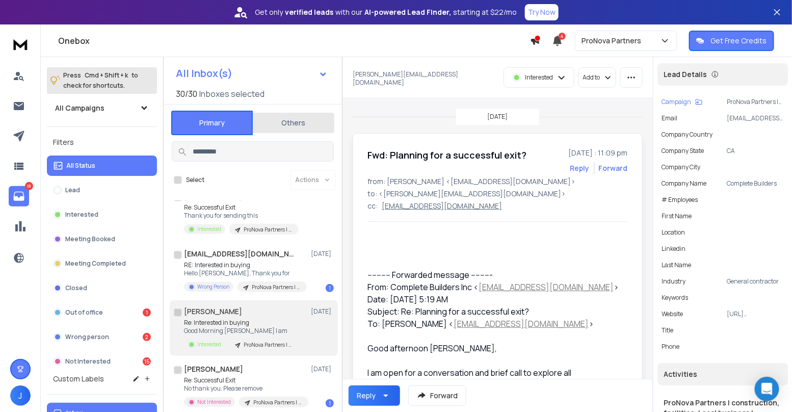
click at [246, 327] on p "Good Morning Rick I am" at bounding box center [241, 331] width 115 height 8
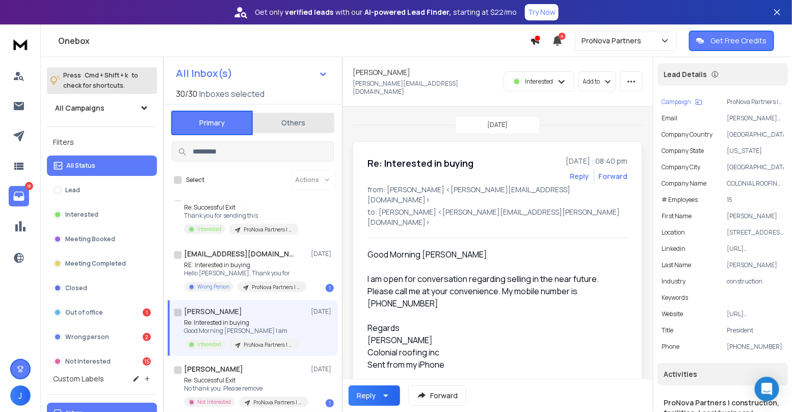
click at [624, 171] on div "Forward" at bounding box center [613, 176] width 29 height 10
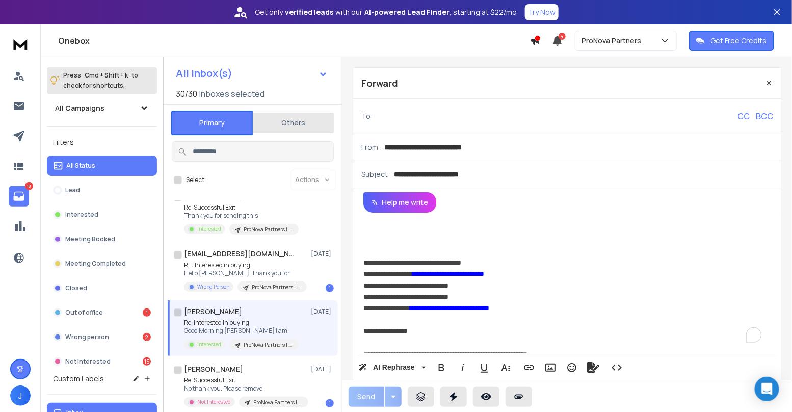
click at [740, 118] on p "CC" at bounding box center [743, 116] width 12 height 12
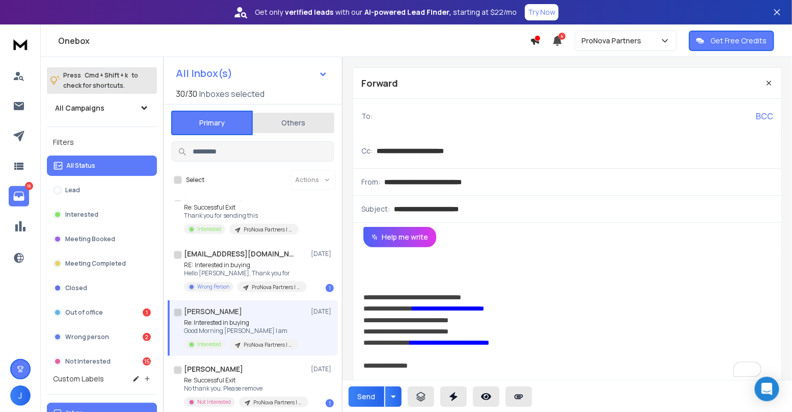
scroll to position [0, 21]
type input "**********"
click at [443, 121] on input at bounding box center [412, 116] width 71 height 18
paste input "**********"
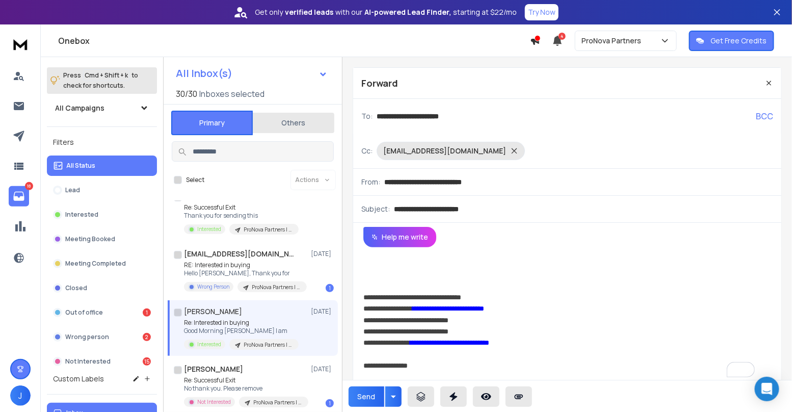
scroll to position [0, 10]
type input "**********"
click at [493, 85] on div "Forward" at bounding box center [567, 83] width 428 height 31
click at [374, 396] on button "Send" at bounding box center [367, 396] width 36 height 20
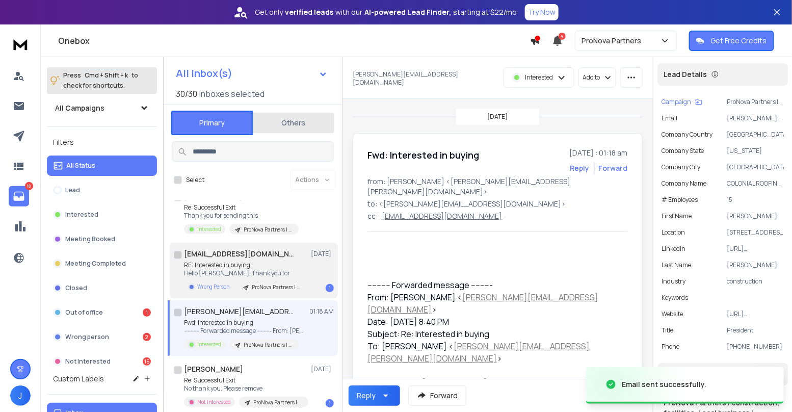
click at [249, 273] on p "Hello Rick, Thank you for" at bounding box center [245, 273] width 122 height 8
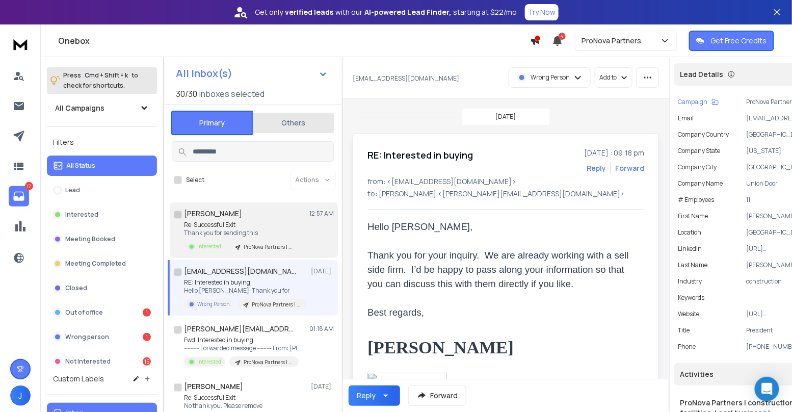
click at [275, 224] on p "Re: Successful Exit" at bounding box center [241, 225] width 115 height 8
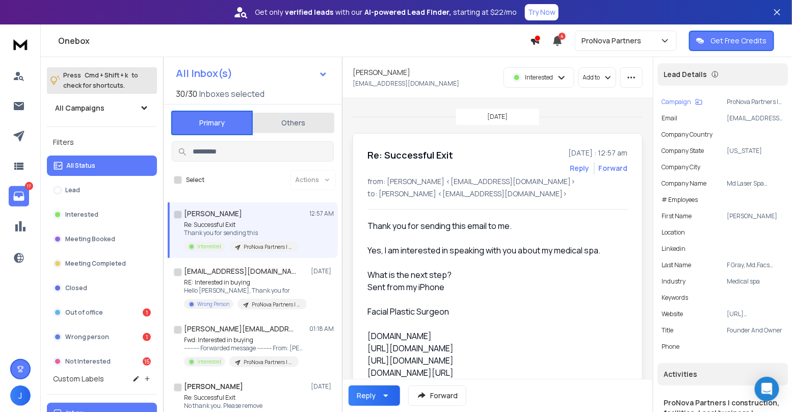
click at [626, 169] on div "Forward" at bounding box center [613, 168] width 29 height 10
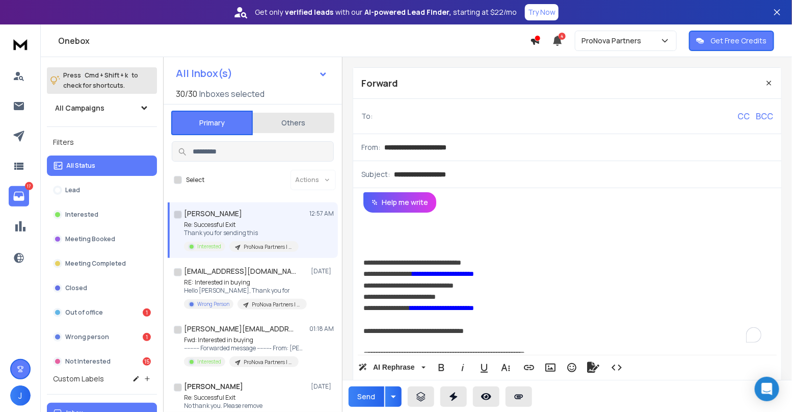
click at [418, 117] on input at bounding box center [412, 116] width 71 height 18
paste input "**********"
type input "**********"
click at [747, 115] on p "CC" at bounding box center [743, 116] width 12 height 12
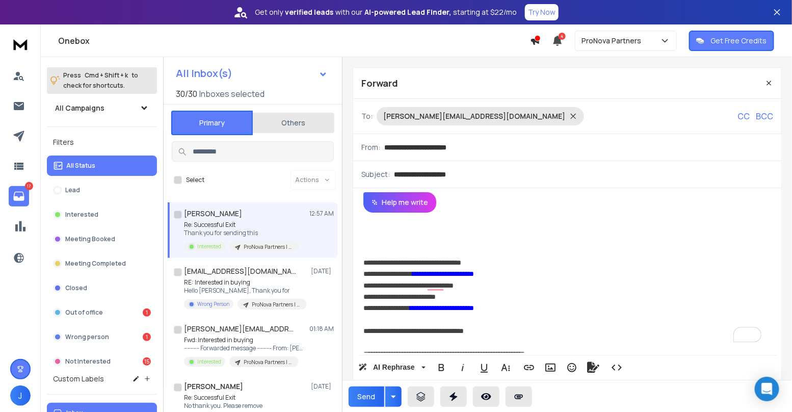
scroll to position [0, 0]
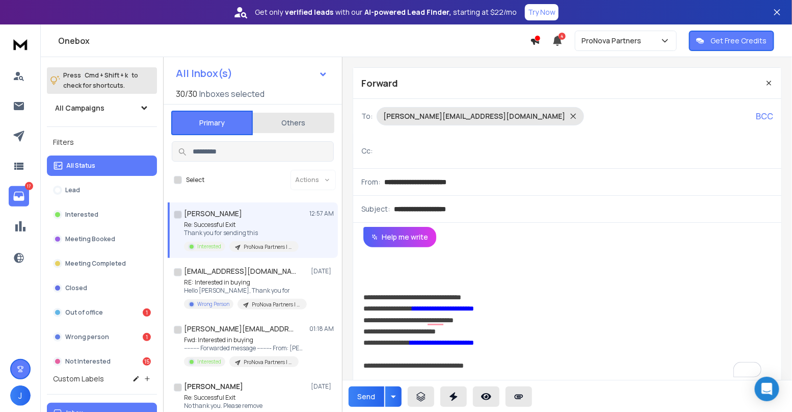
paste input "**********"
type input "**********"
click at [465, 81] on div "Forward" at bounding box center [567, 83] width 428 height 31
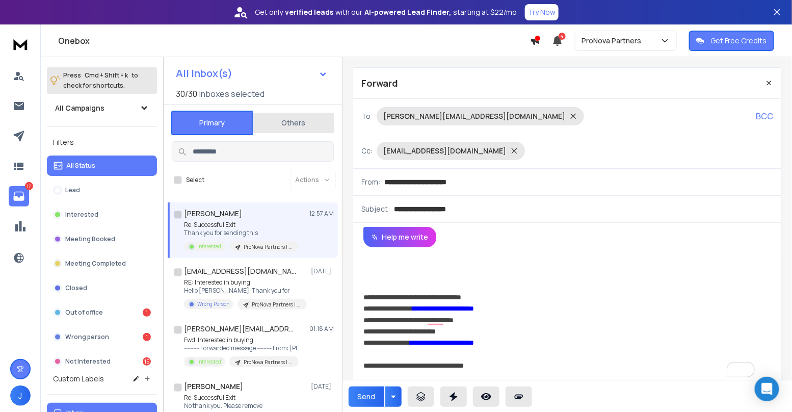
click at [365, 403] on button "Send" at bounding box center [367, 396] width 36 height 20
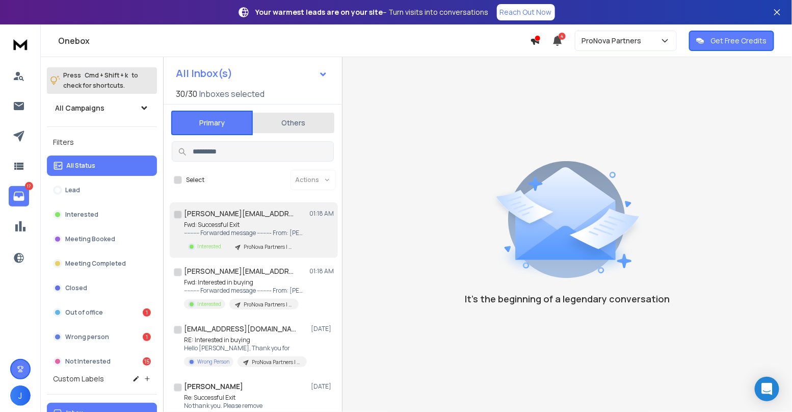
click at [244, 238] on div "Fwd: Successful Exit ---------- Forwarded message --------- From: [PERSON_NAME]…" at bounding box center [245, 236] width 122 height 31
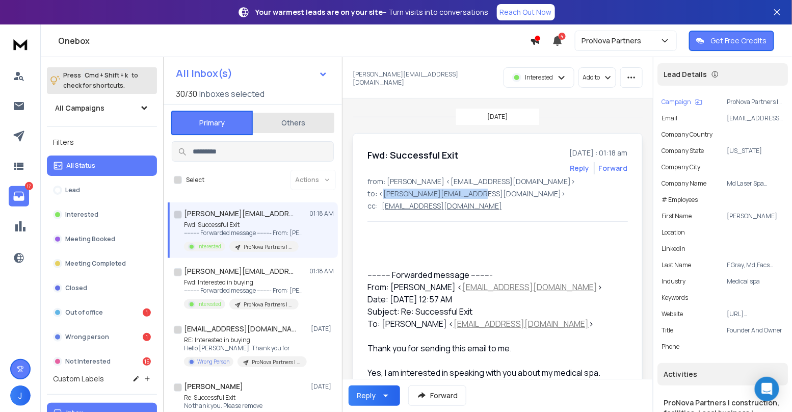
drag, startPoint x: 470, startPoint y: 194, endPoint x: 382, endPoint y: 193, distance: 88.7
click at [382, 193] on p "to: <[PERSON_NAME][EMAIL_ADDRESS][DOMAIN_NAME]>" at bounding box center [497, 194] width 260 height 10
copy p "[PERSON_NAME][EMAIL_ADDRESS][DOMAIN_NAME]"
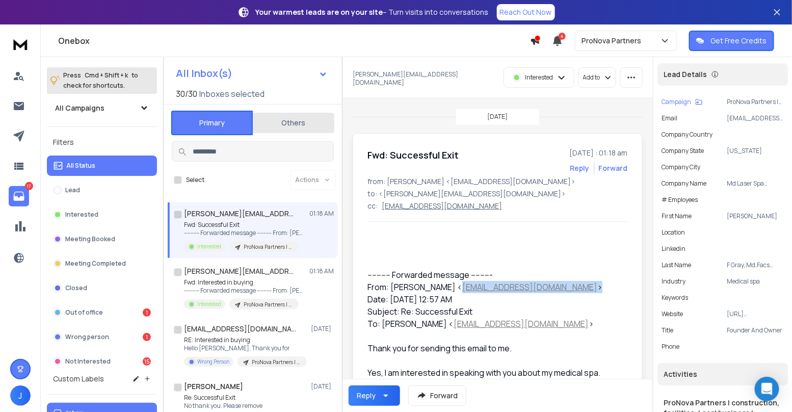
drag, startPoint x: 548, startPoint y: 286, endPoint x: 443, endPoint y: 284, distance: 105.0
click at [443, 284] on div "From: [PERSON_NAME] < [EMAIL_ADDRESS][DOMAIN_NAME] >" at bounding box center [493, 287] width 252 height 12
copy div "[EMAIL_ADDRESS][DOMAIN_NAME] >"
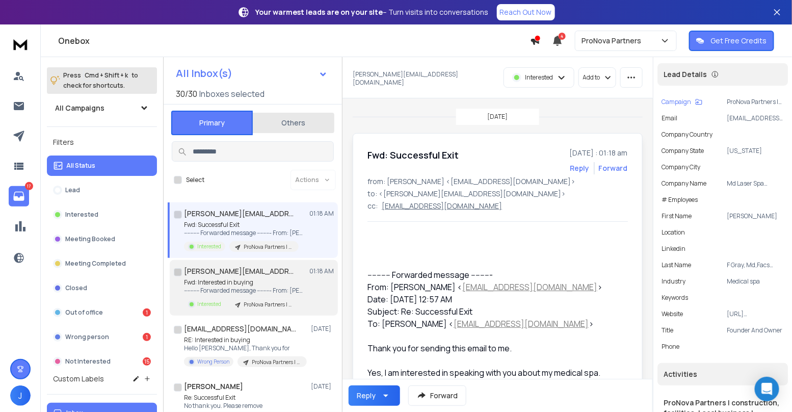
click at [266, 280] on p "Fwd: Interested in buying" at bounding box center [245, 282] width 122 height 8
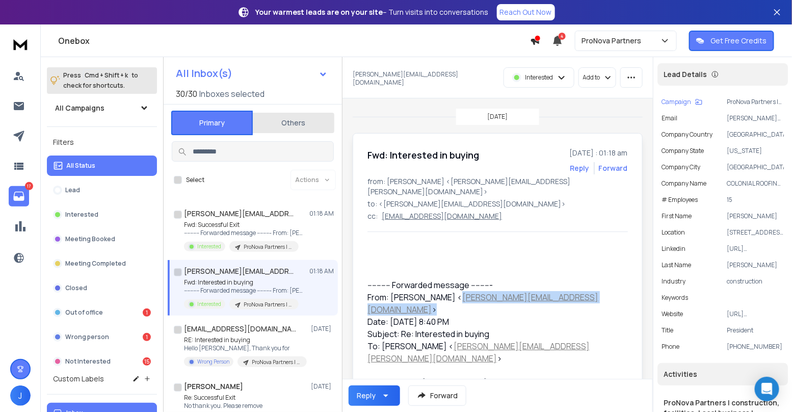
drag, startPoint x: 552, startPoint y: 287, endPoint x: 437, endPoint y: 288, distance: 115.2
click at [437, 291] on div "From: [PERSON_NAME] < [PERSON_NAME][EMAIL_ADDRESS][DOMAIN_NAME] >" at bounding box center [493, 303] width 252 height 24
copy div "[PERSON_NAME][EMAIL_ADDRESS][DOMAIN_NAME] >"
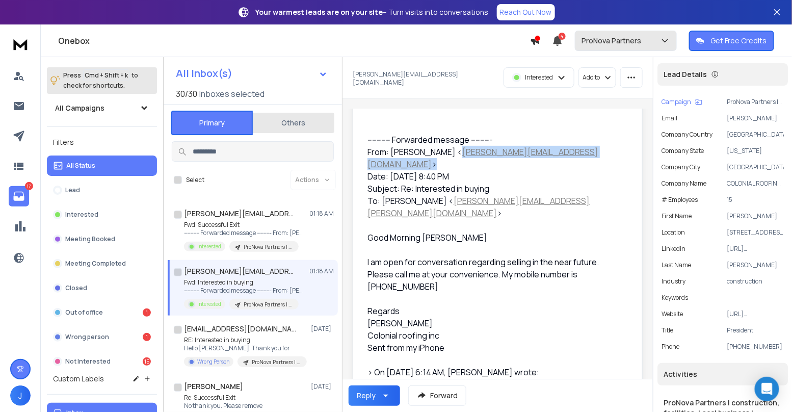
click at [627, 40] on p "ProNova Partners" at bounding box center [613, 41] width 64 height 10
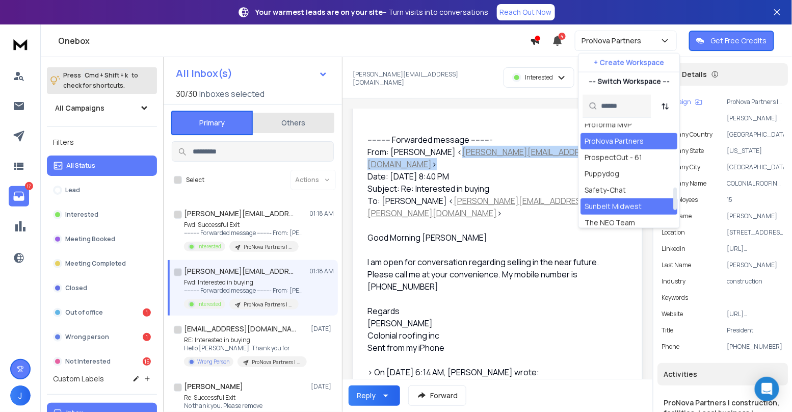
scroll to position [289, 0]
click at [622, 201] on div "Sunbelt Midwest" at bounding box center [613, 206] width 57 height 10
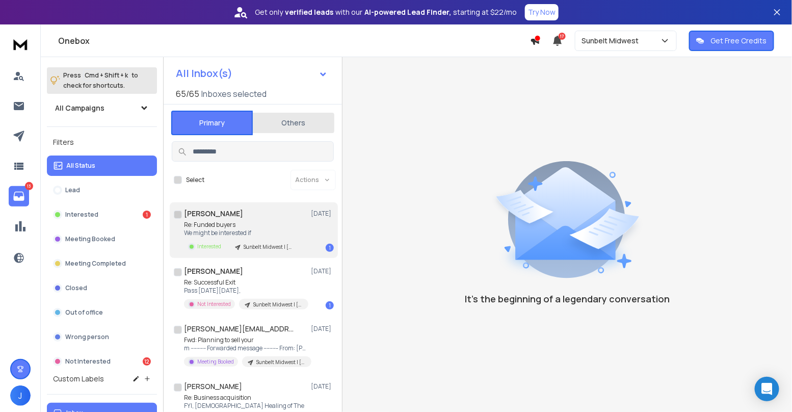
click at [279, 221] on p "Re: Funded buyers" at bounding box center [241, 225] width 115 height 8
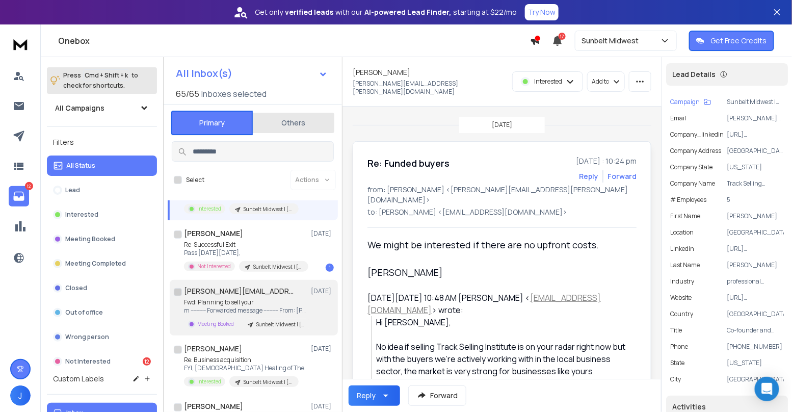
scroll to position [46, 0]
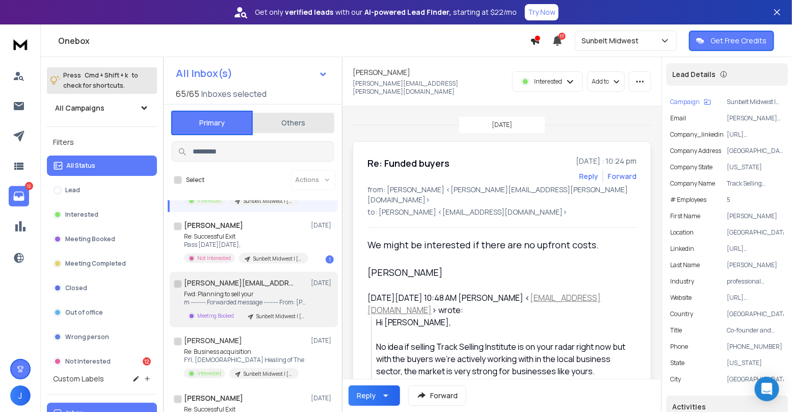
click at [254, 300] on p "m ---------- Forwarded message --------- From: [PERSON_NAME]" at bounding box center [245, 302] width 122 height 8
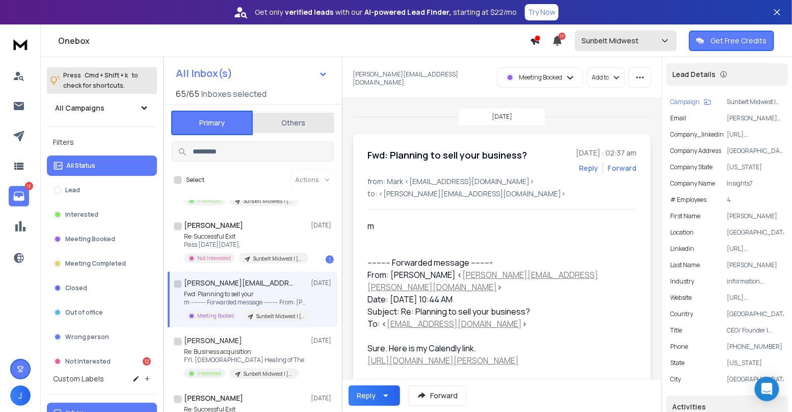
click at [641, 42] on p "Sunbelt Midwest" at bounding box center [611, 41] width 61 height 10
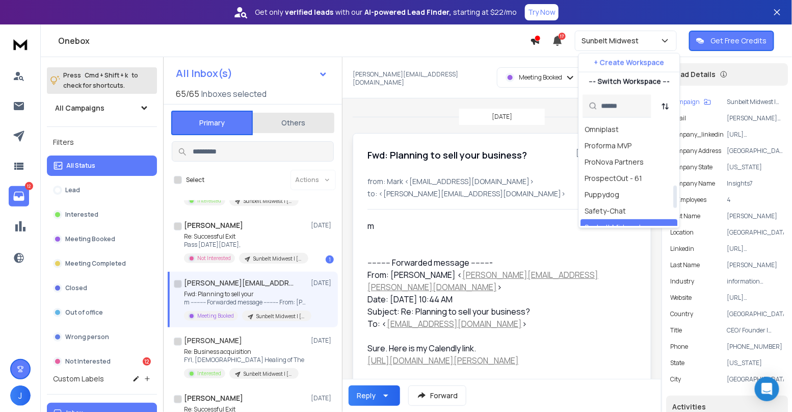
scroll to position [331, 0]
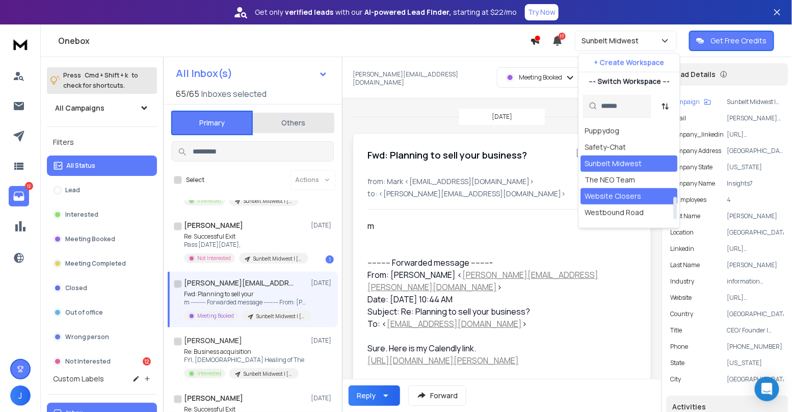
click at [623, 191] on div "Website Closers" at bounding box center [613, 196] width 57 height 10
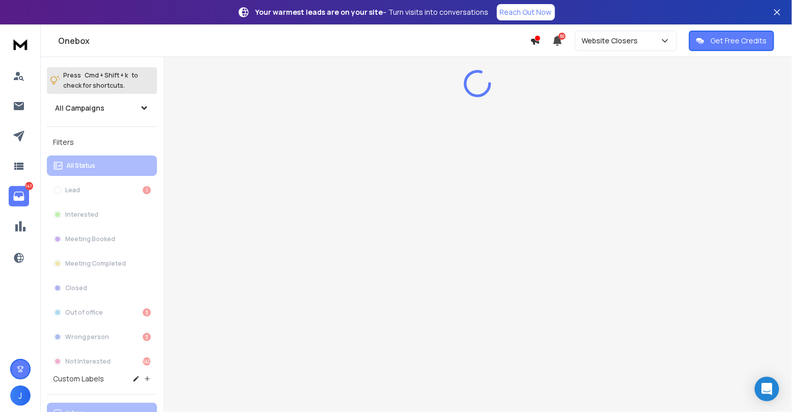
click at [417, 41] on h1 "Onebox" at bounding box center [294, 41] width 472 height 12
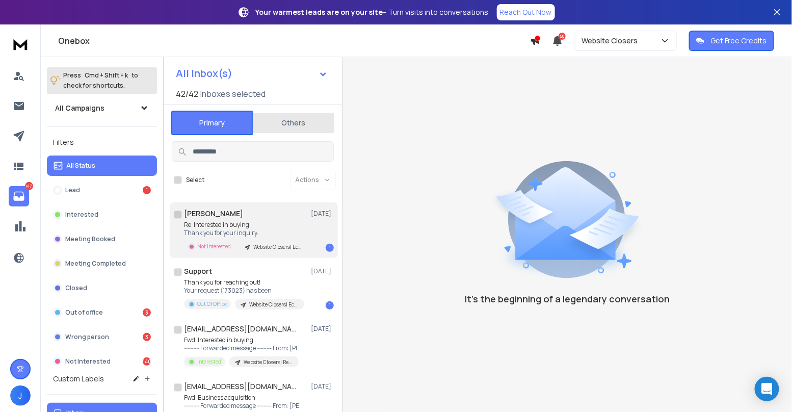
click at [268, 220] on div "[PERSON_NAME] [DATE] Re: Interested in buying Thank you for your inquiry. Not I…" at bounding box center [259, 229] width 150 height 43
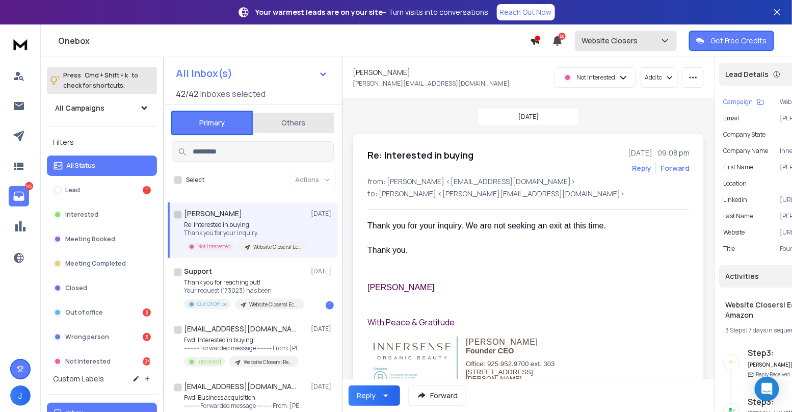
click at [634, 41] on p "Website Closers" at bounding box center [611, 41] width 60 height 10
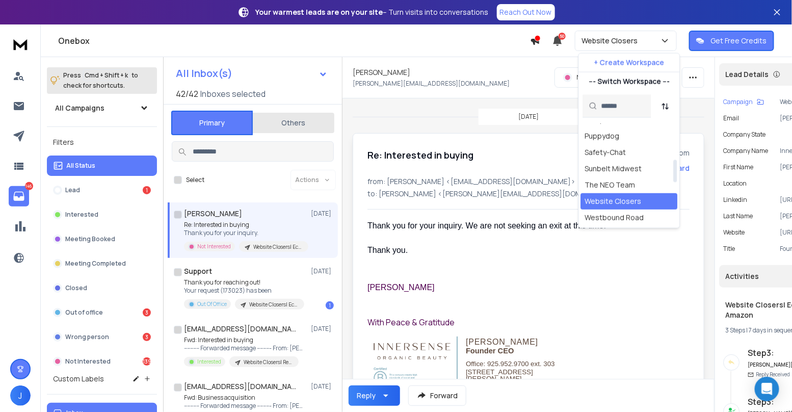
scroll to position [358, 0]
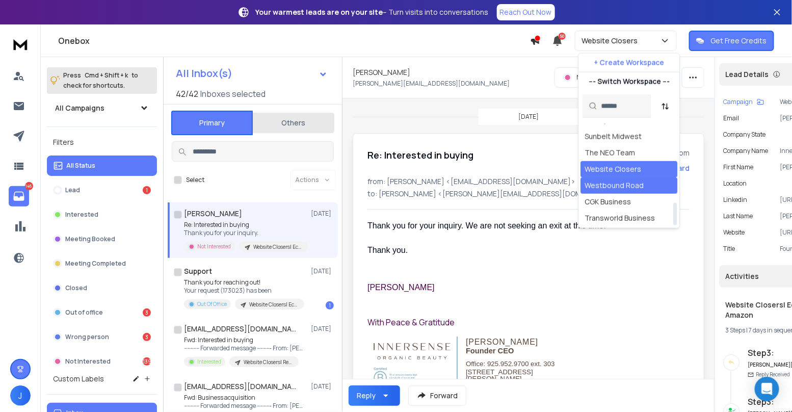
click at [621, 180] on div "Westbound Road" at bounding box center [614, 185] width 59 height 10
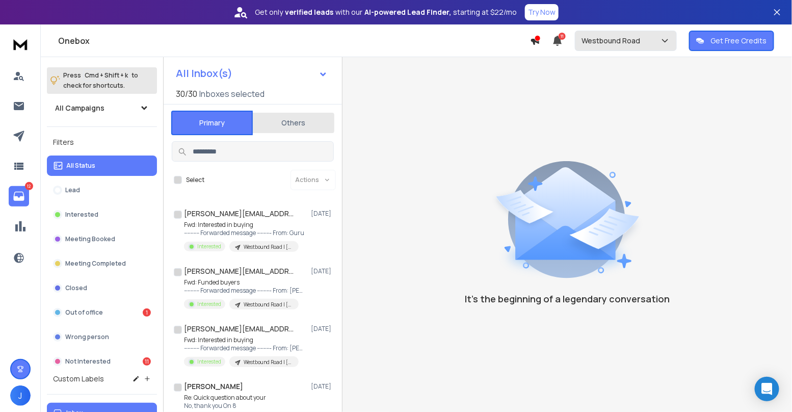
click at [621, 46] on button "Westbound Road" at bounding box center [626, 41] width 102 height 20
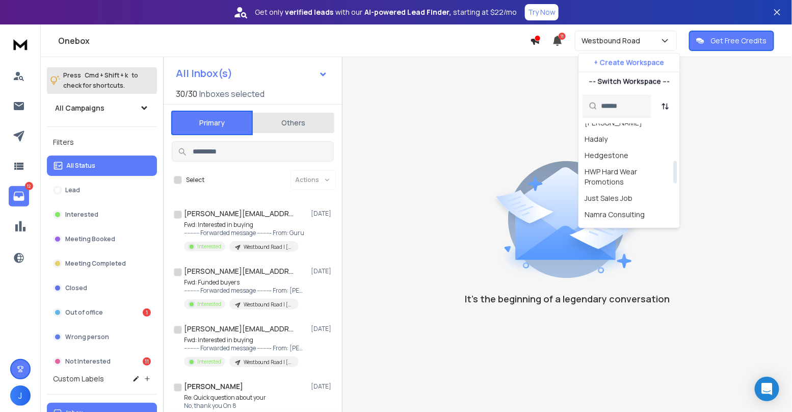
scroll to position [358, 0]
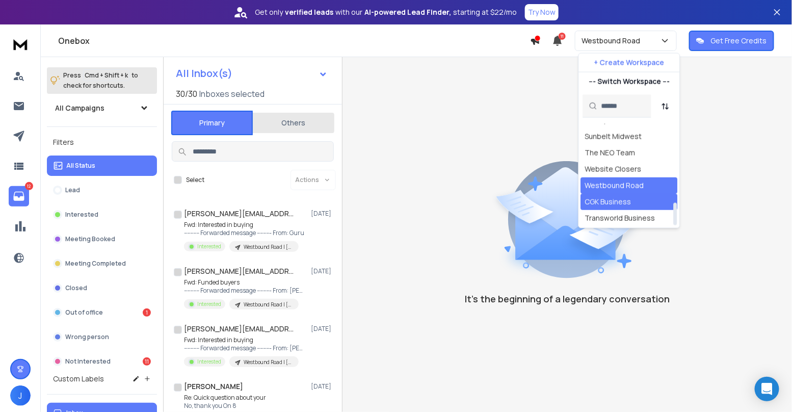
click at [626, 197] on div "CGK Business" at bounding box center [608, 202] width 46 height 10
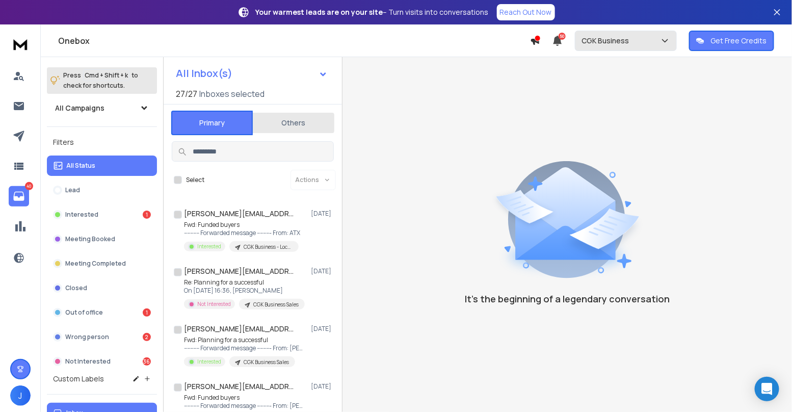
click at [643, 38] on div "CGK Business" at bounding box center [625, 41] width 89 height 10
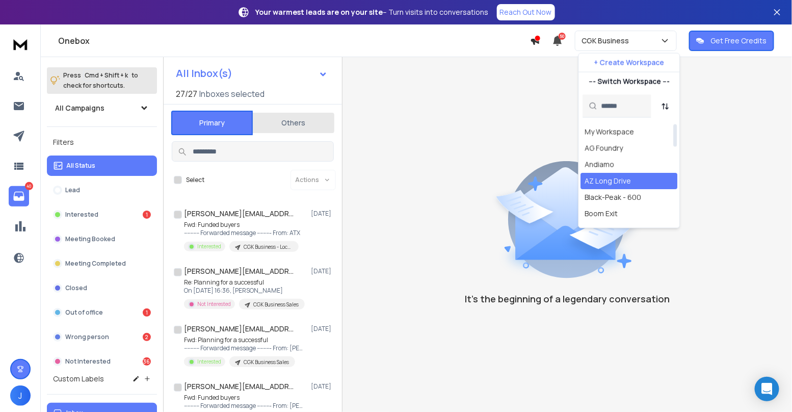
scroll to position [358, 0]
